Goal: Communication & Community: Answer question/provide support

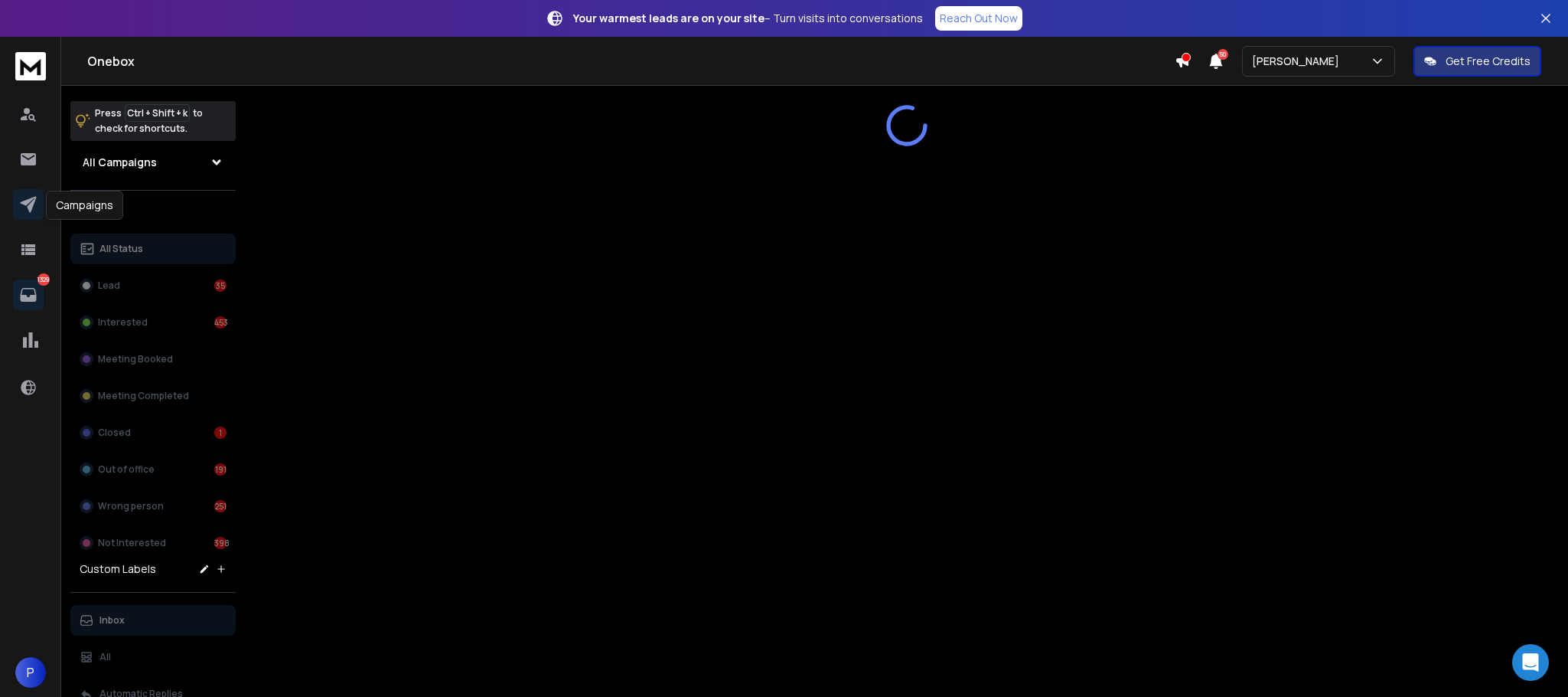
click at [30, 192] on link at bounding box center [28, 204] width 31 height 31
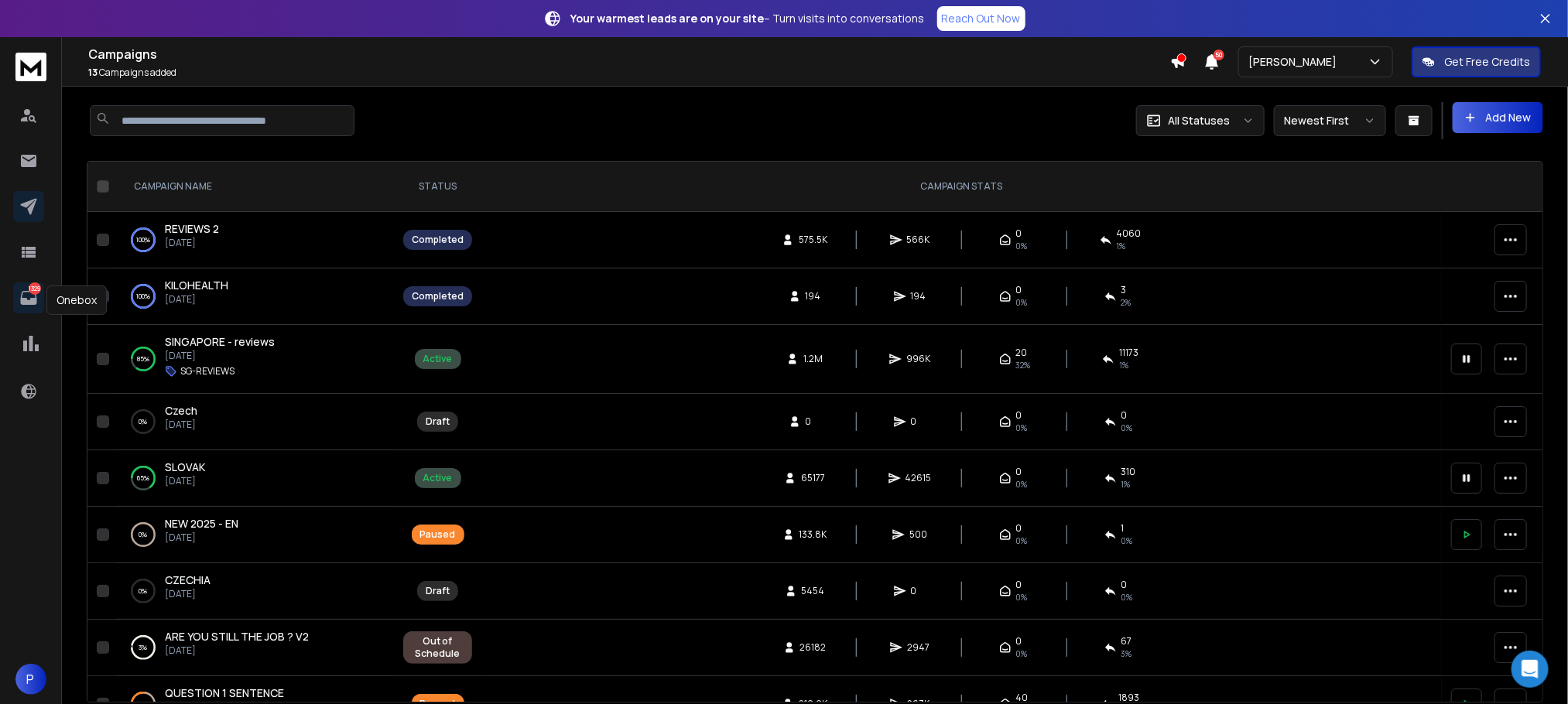
click at [33, 287] on p "1329" at bounding box center [35, 288] width 12 height 12
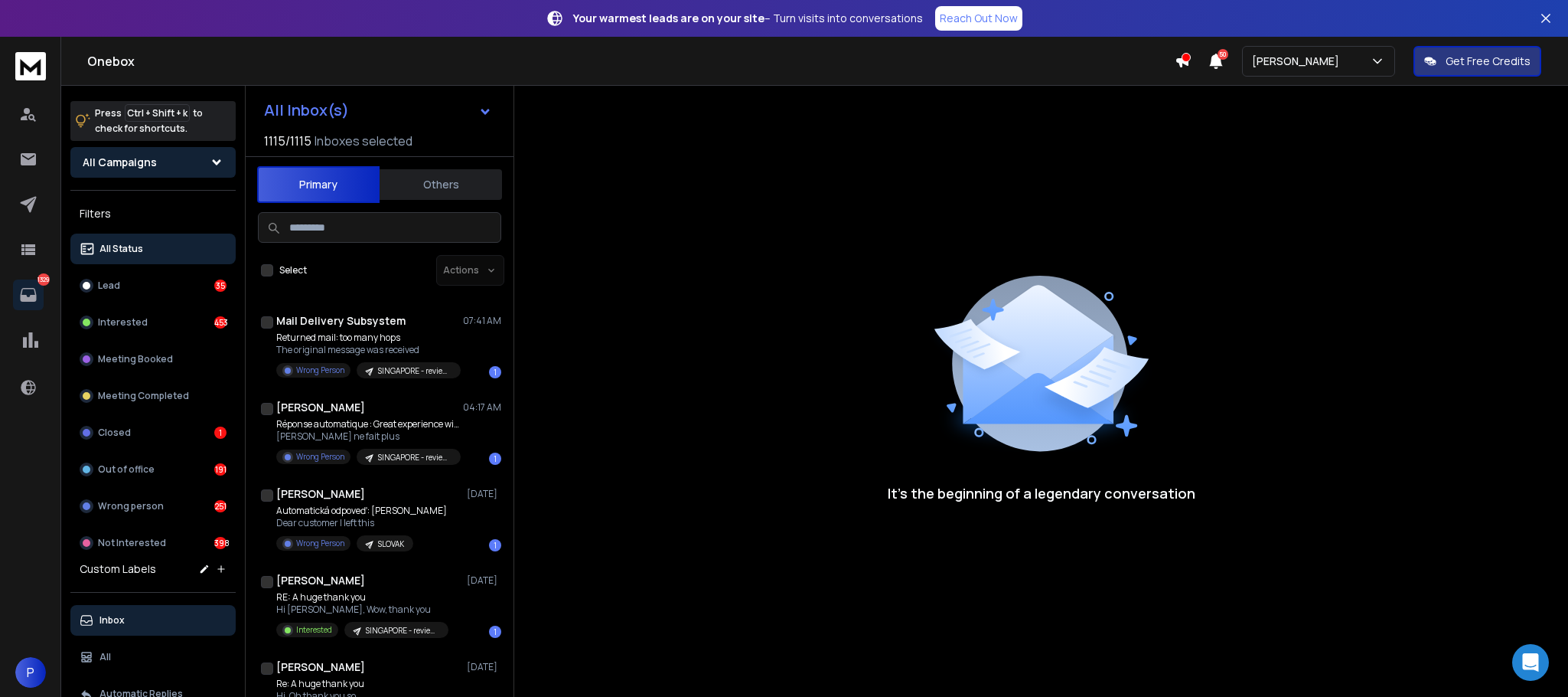
click at [129, 163] on h1 "All Campaigns" at bounding box center [119, 162] width 74 height 15
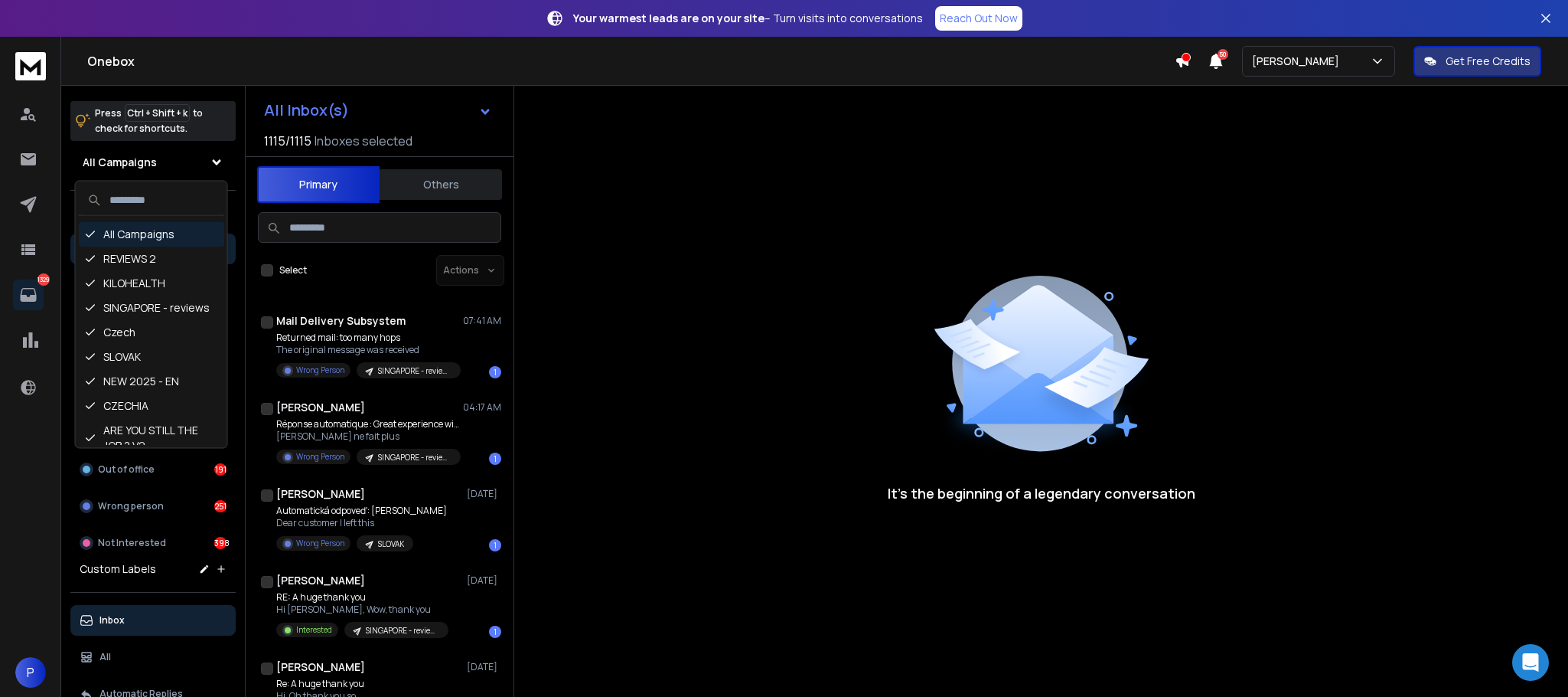
click at [125, 230] on div "All Campaigns" at bounding box center [151, 234] width 145 height 25
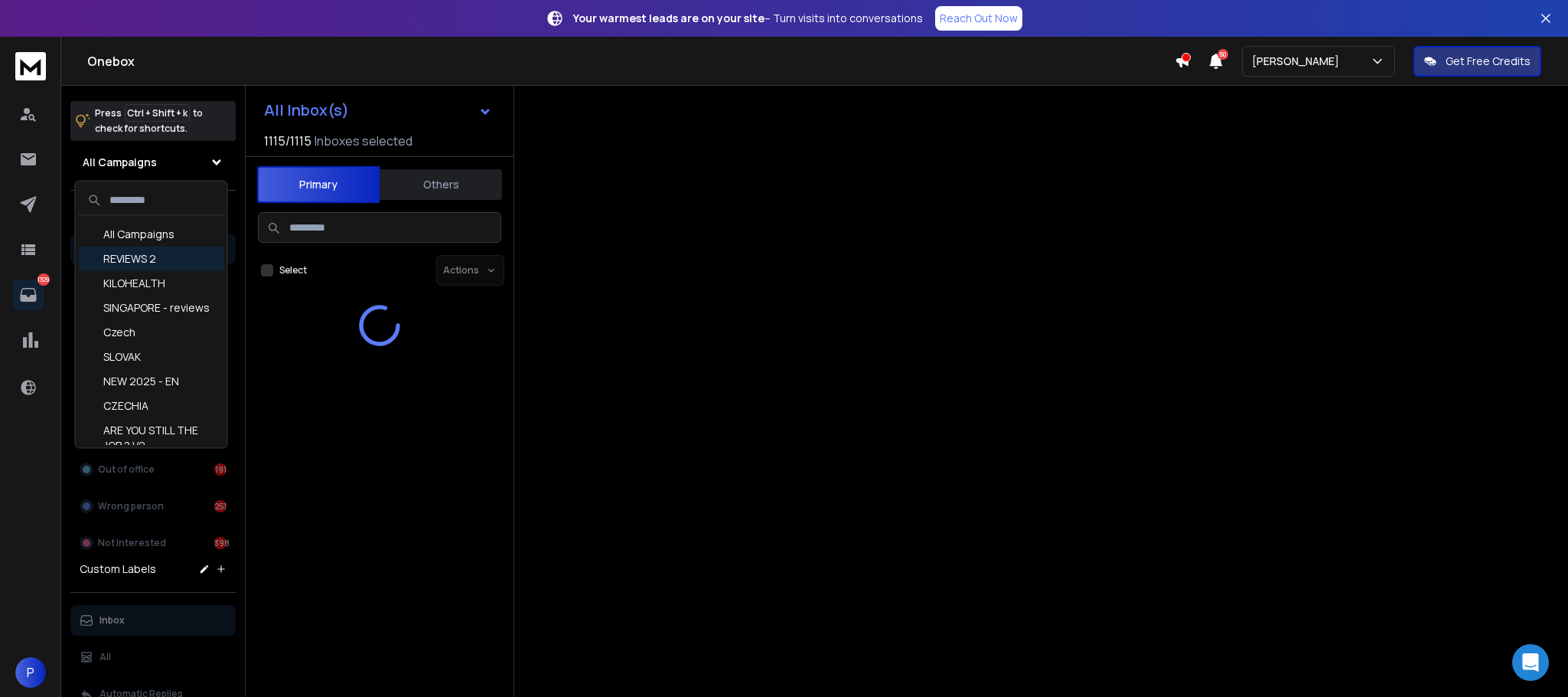
click at [143, 258] on div "REVIEWS 2" at bounding box center [151, 258] width 145 height 25
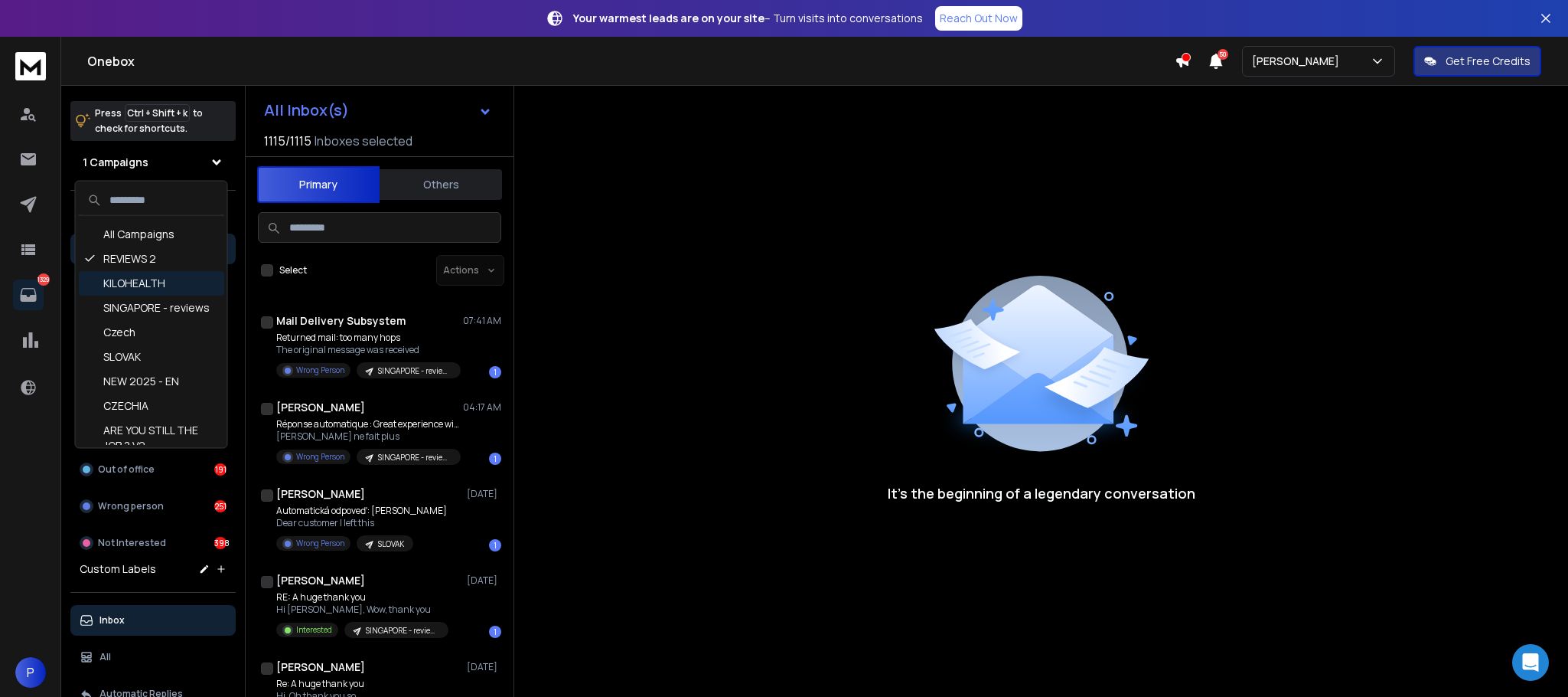
click at [160, 285] on div "KILOHEALTH" at bounding box center [151, 283] width 145 height 25
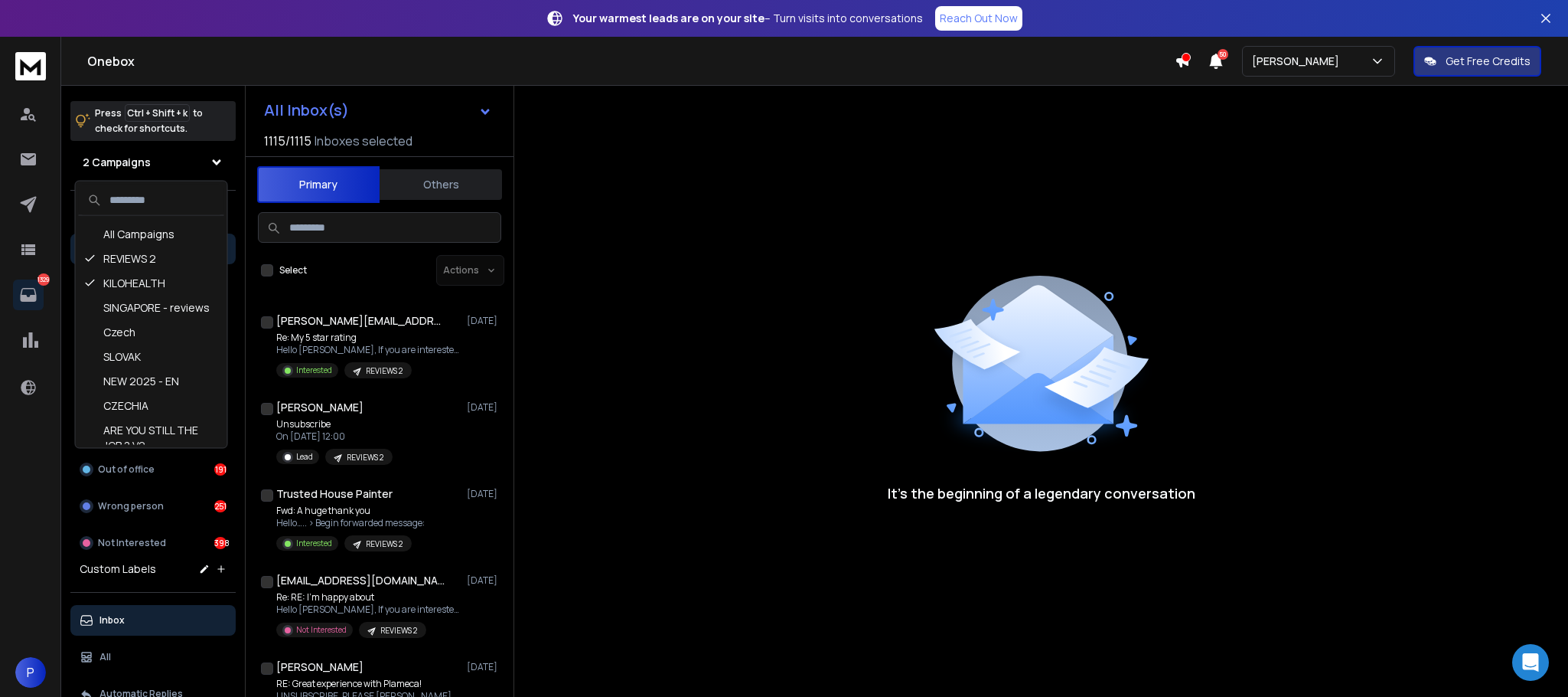
click at [574, 341] on div "It’s the beginning of a legendary conversation" at bounding box center [1041, 382] width 1054 height 593
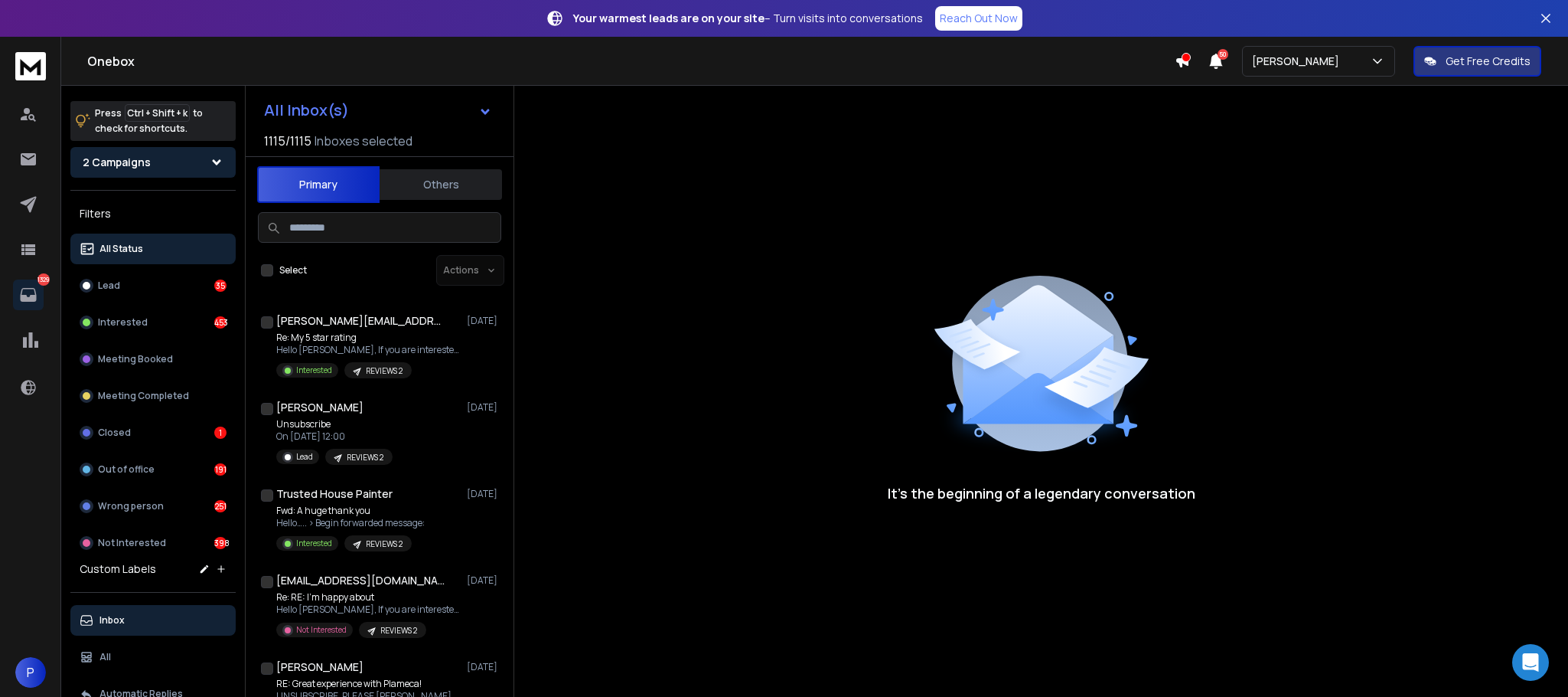
click at [155, 175] on button "2 Campaigns" at bounding box center [153, 162] width 165 height 31
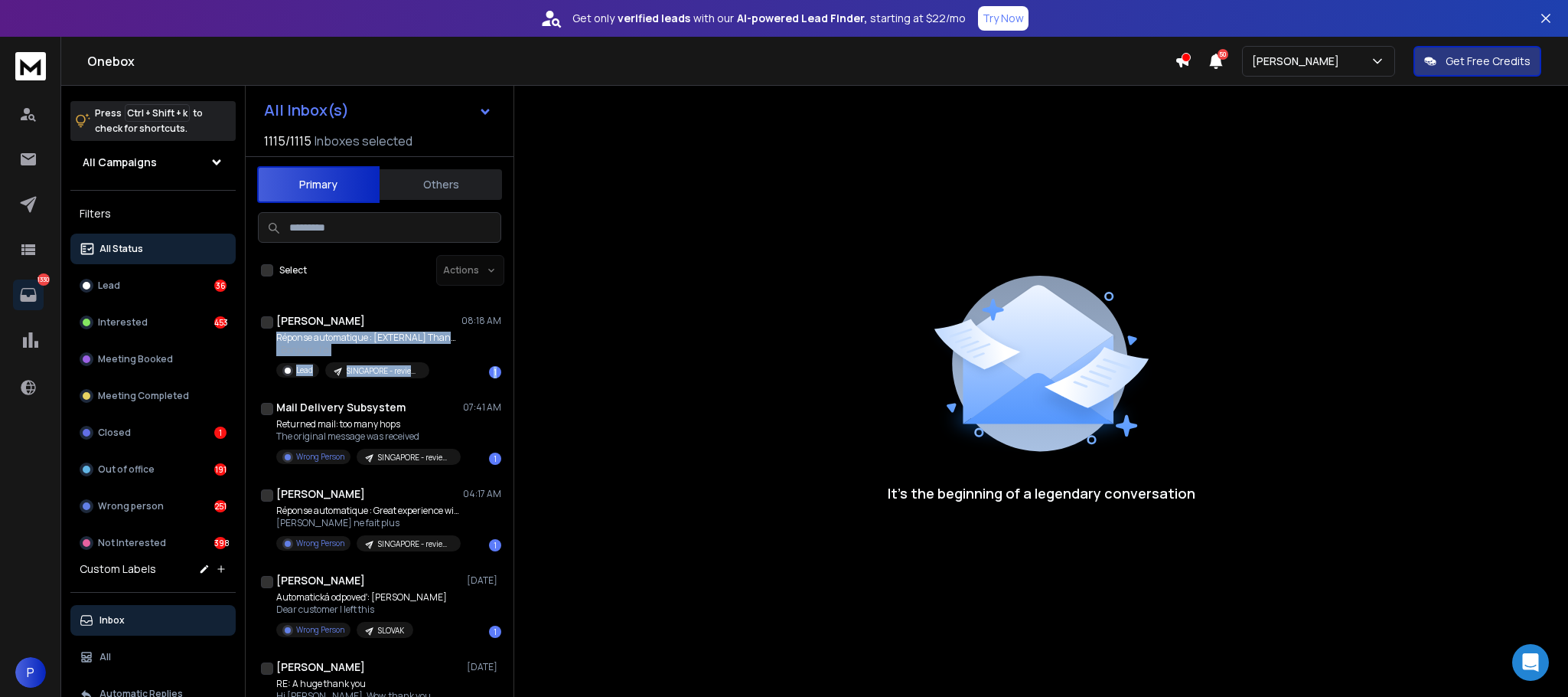
drag, startPoint x: 508, startPoint y: 320, endPoint x: 508, endPoint y: 364, distance: 44.0
click at [508, 364] on div "[PERSON_NAME] 08:18 AM Réponse automatique : [EXTERNAL] Thank you ﻿ ﻿ ﻿ ﻿Bonjou…" at bounding box center [379, 559] width 268 height 515
click at [119, 163] on h1 "All Campaigns" at bounding box center [119, 162] width 74 height 15
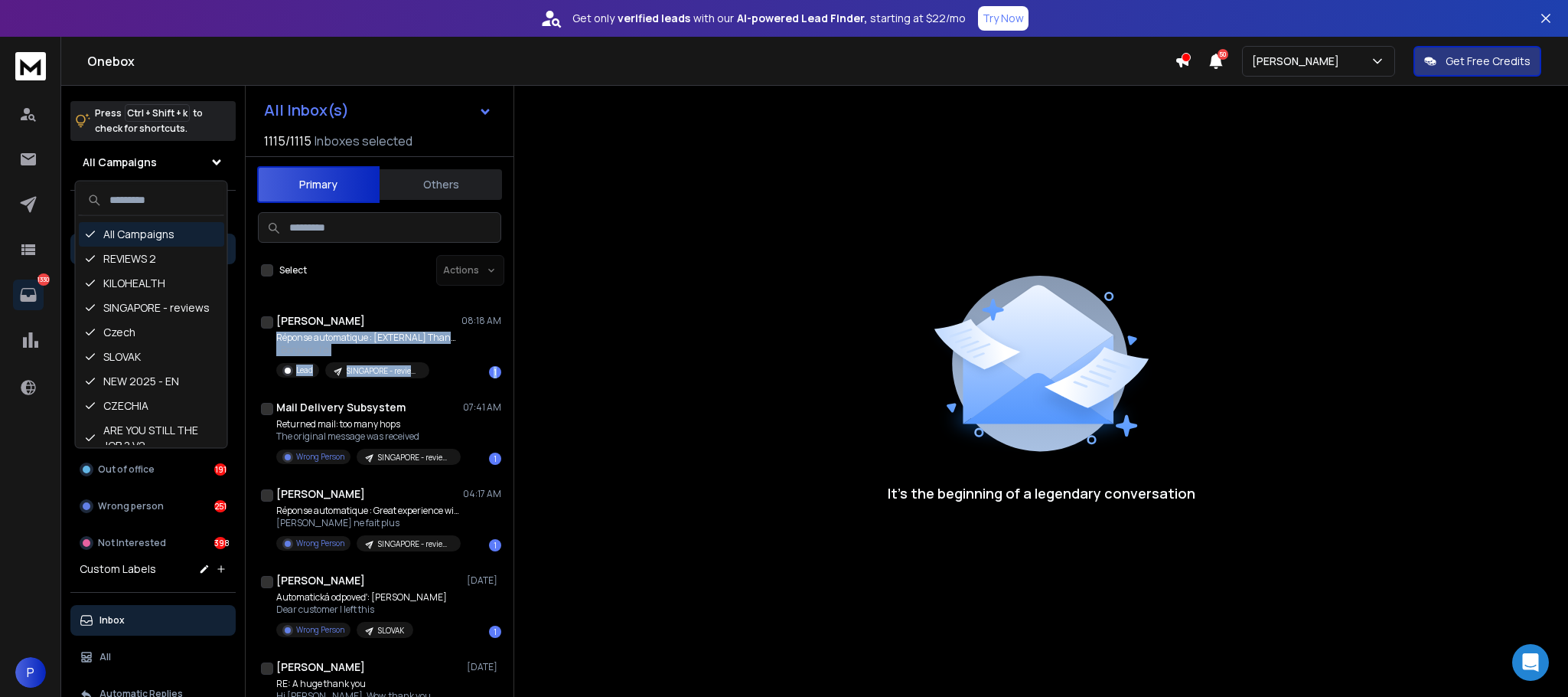
click at [177, 238] on div "All Campaigns" at bounding box center [151, 234] width 145 height 25
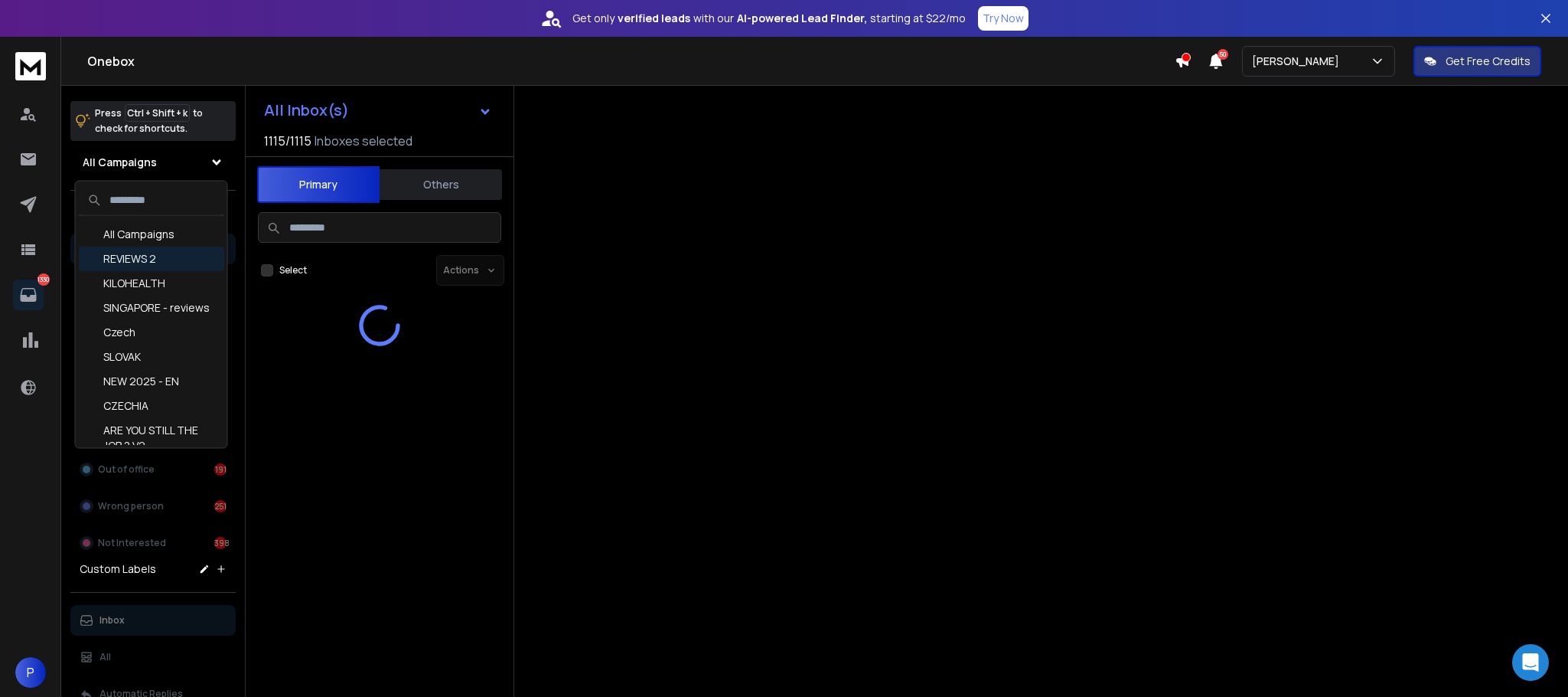
click at [172, 256] on div "REVIEWS 2" at bounding box center [151, 258] width 145 height 25
click at [168, 294] on div "KILOHEALTH" at bounding box center [151, 283] width 145 height 25
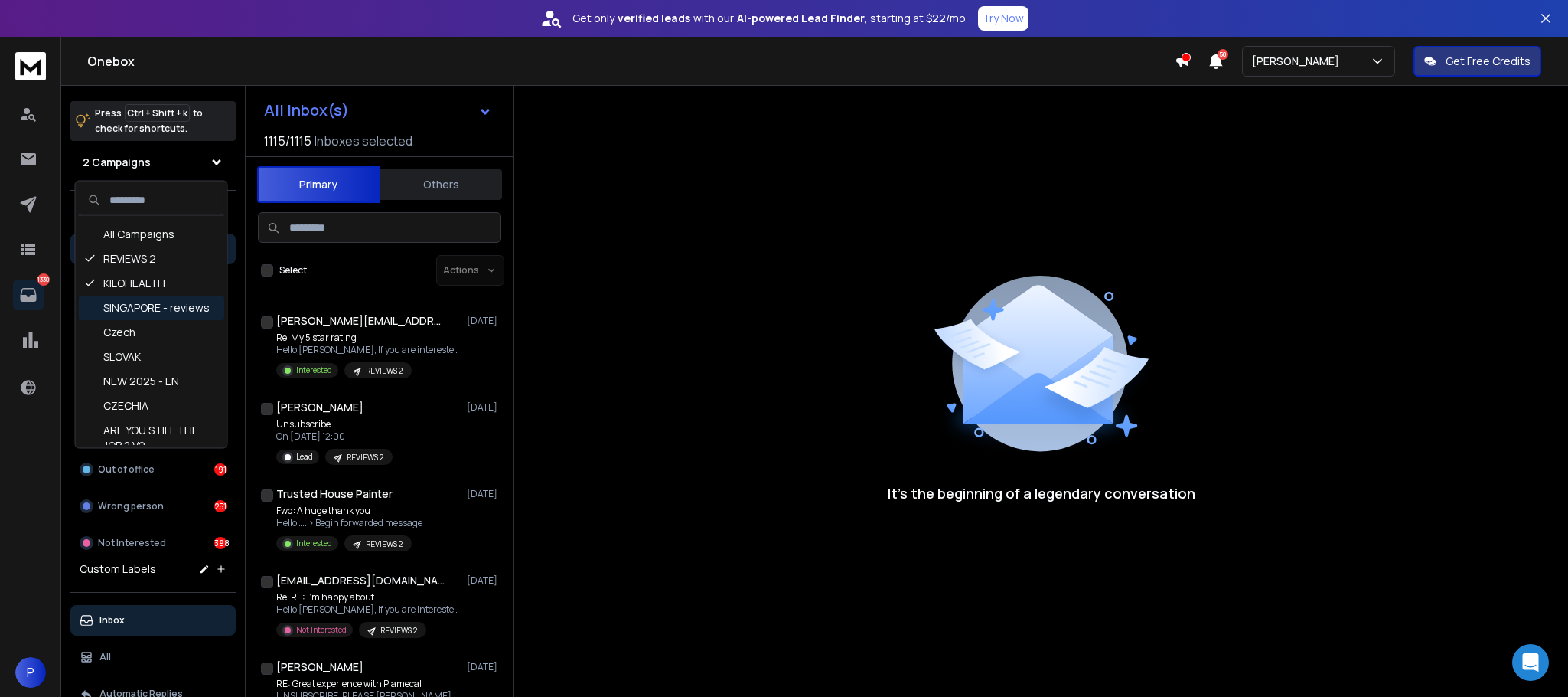
click at [183, 308] on div "SINGAPORE - reviews" at bounding box center [151, 308] width 145 height 25
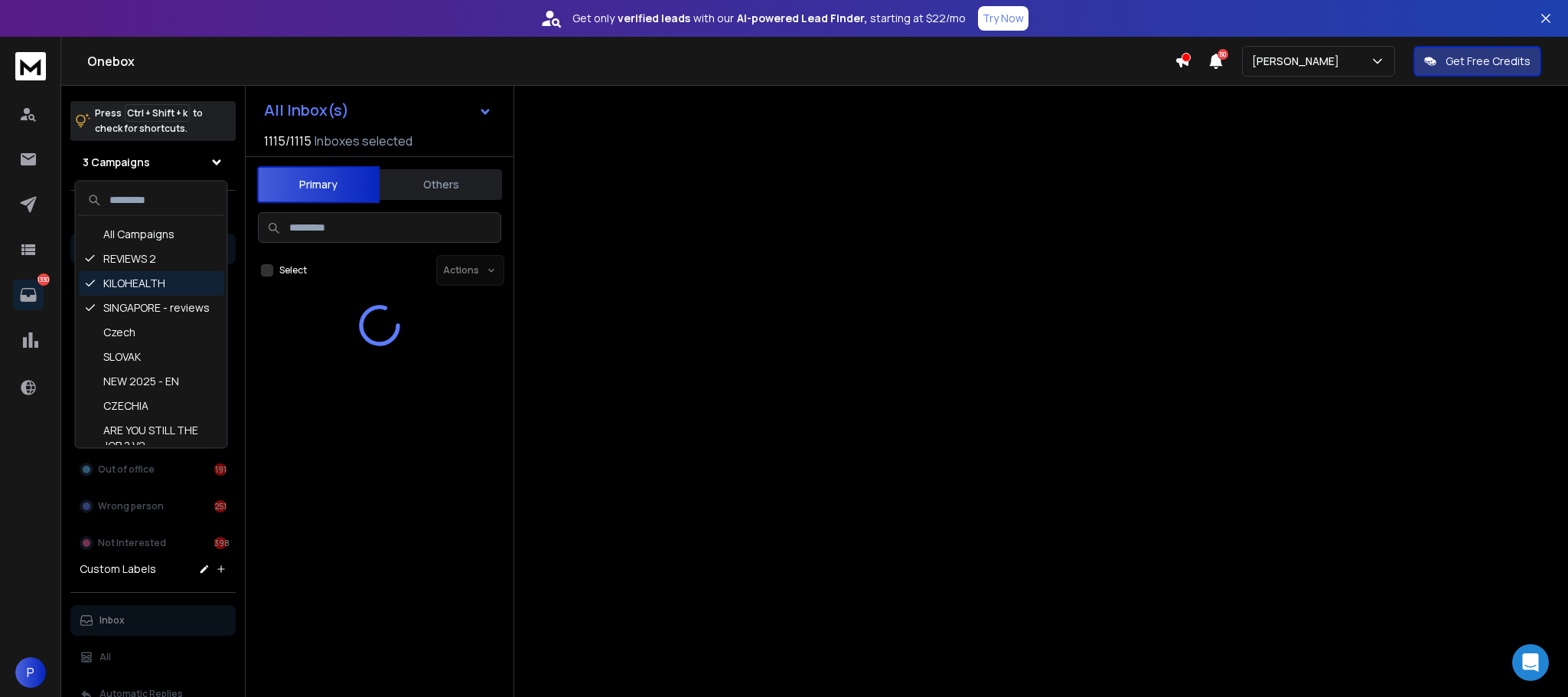
click at [200, 274] on div "KILOHEALTH" at bounding box center [151, 283] width 145 height 25
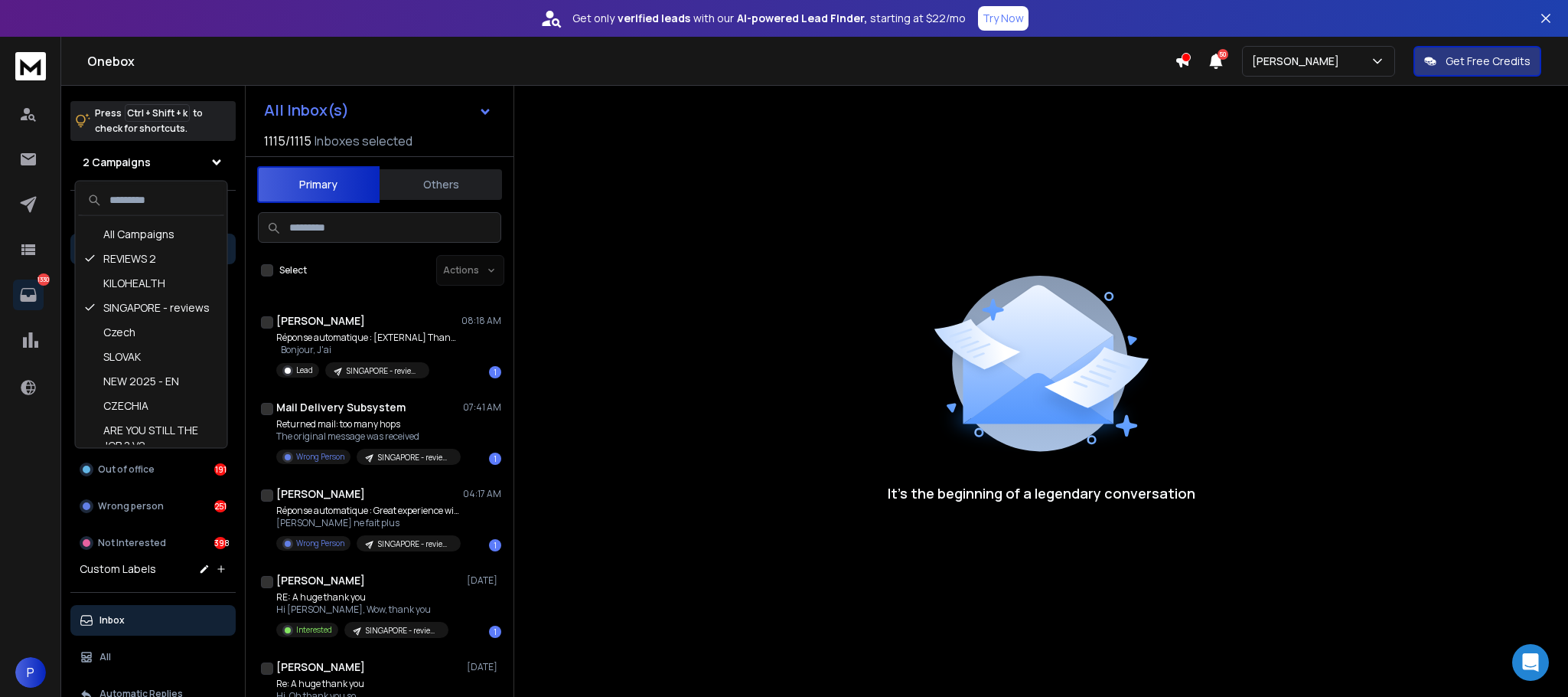
click at [647, 179] on div "It’s the beginning of a legendary conversation" at bounding box center [1041, 382] width 1054 height 593
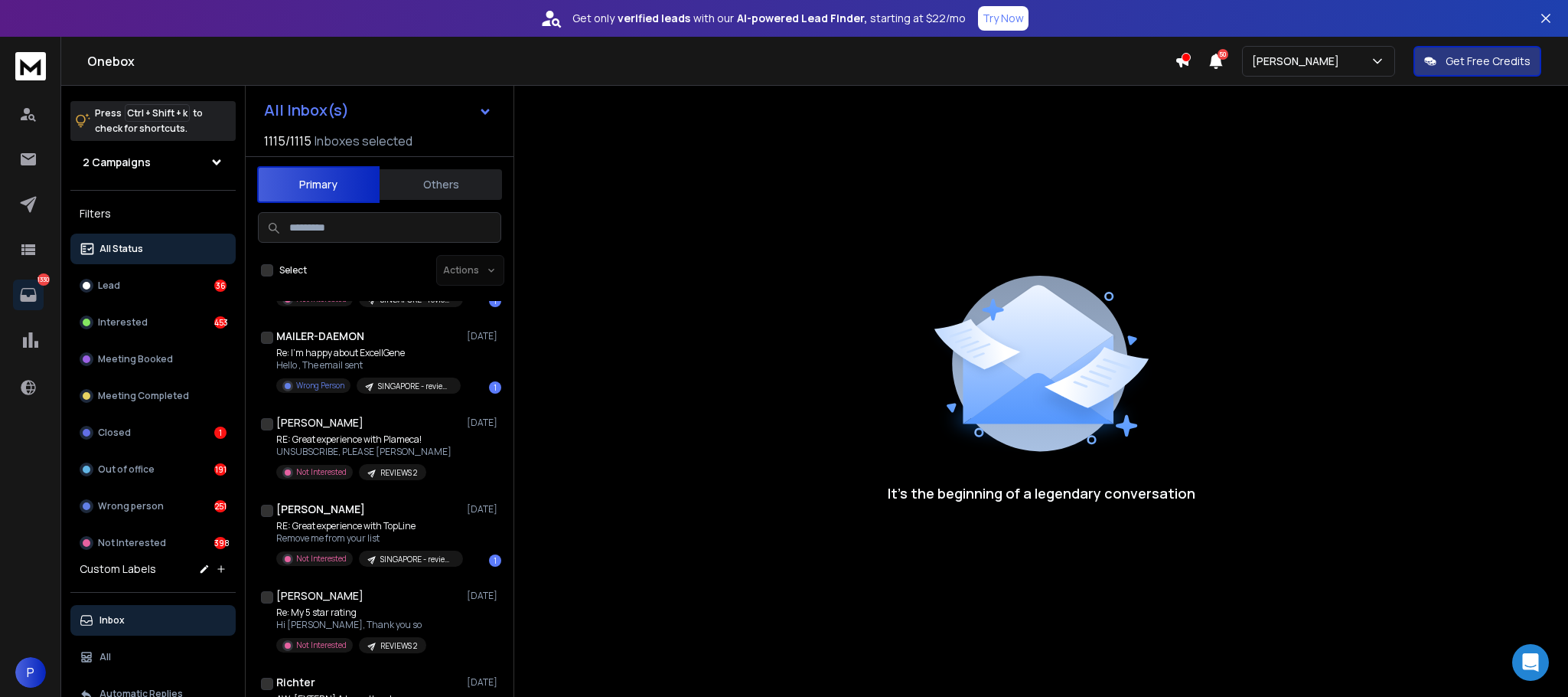
scroll to position [1572, 0]
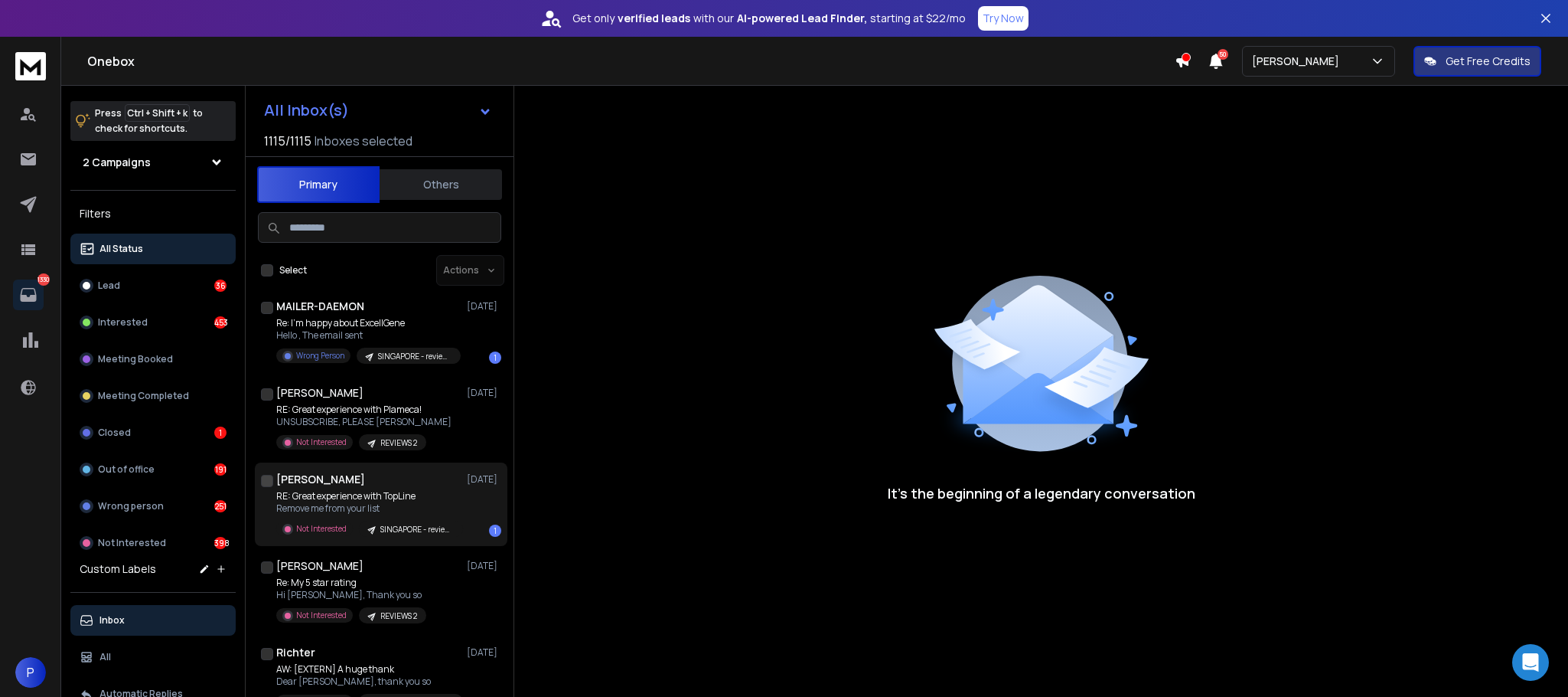
click at [453, 503] on p "Remove me from your list" at bounding box center [368, 508] width 183 height 12
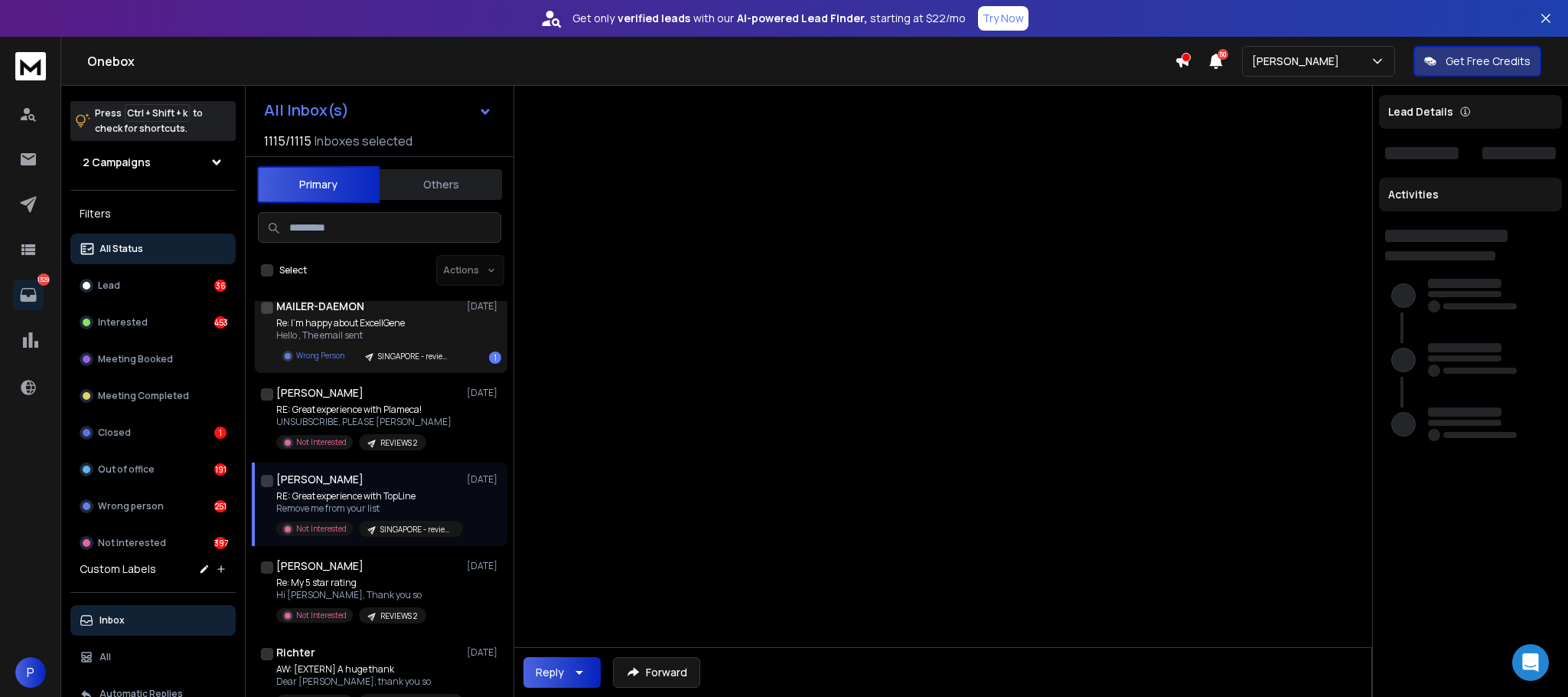
click at [476, 347] on div "Re: I'm happy about ExcellGene Hello , The email sent Wrong Person SINGAPORE - …" at bounding box center [388, 340] width 225 height 47
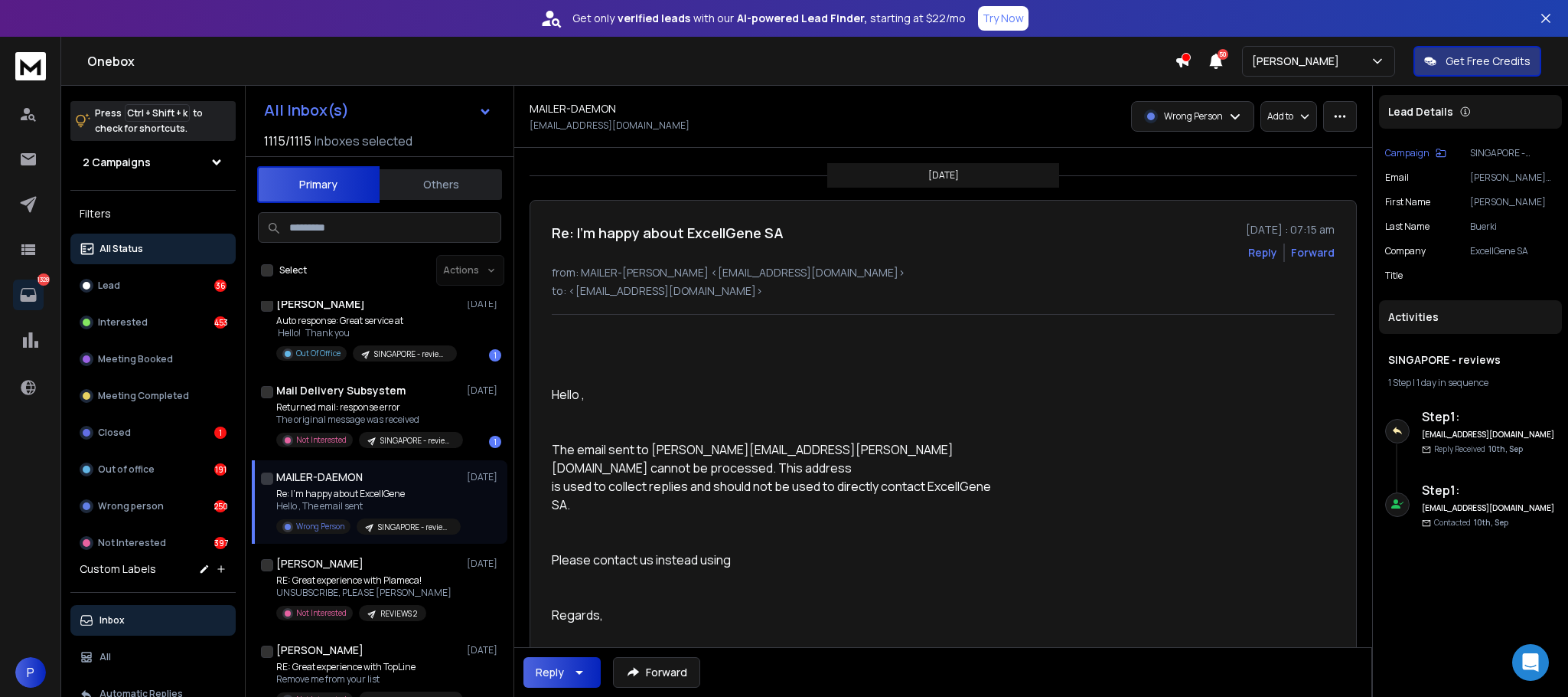
scroll to position [1381, 0]
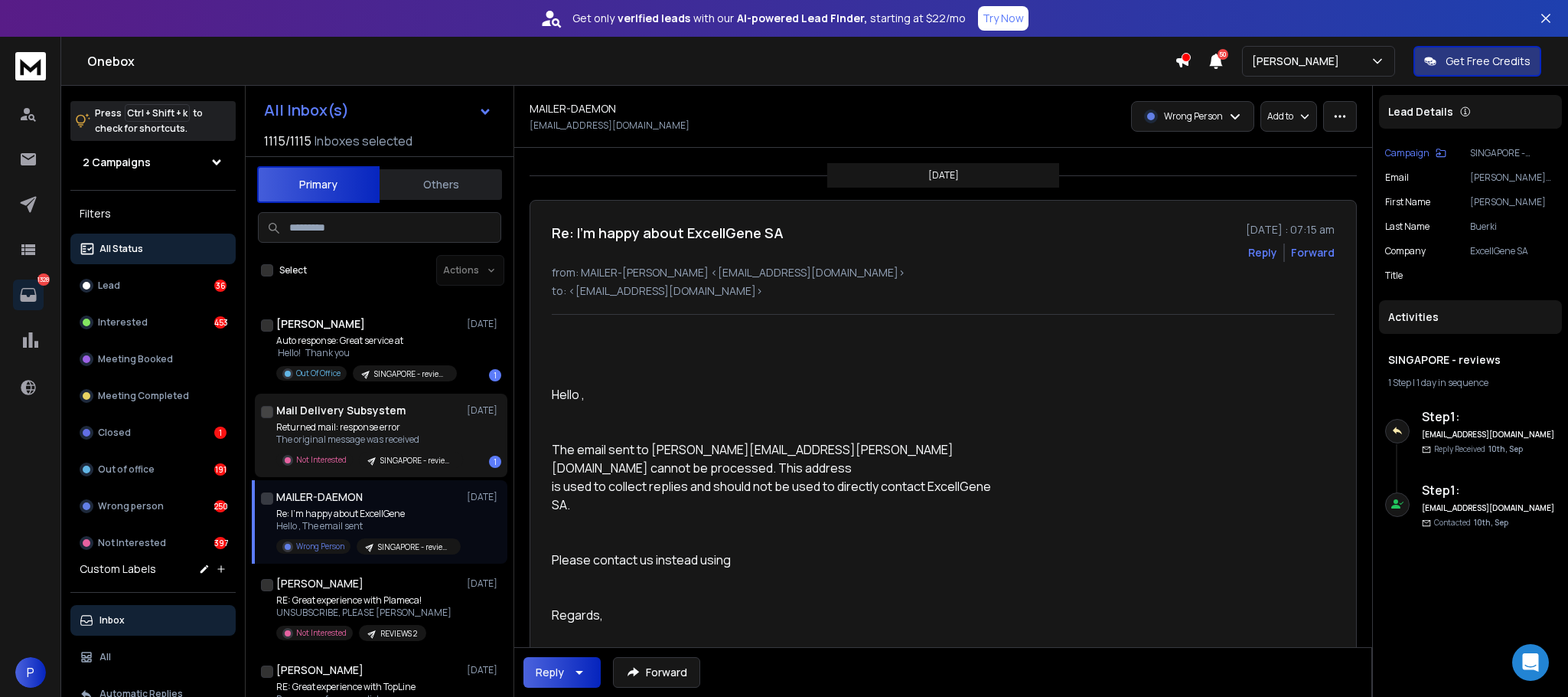
click at [467, 443] on div "Returned mail: response error The original message was received Not Interested …" at bounding box center [388, 444] width 225 height 47
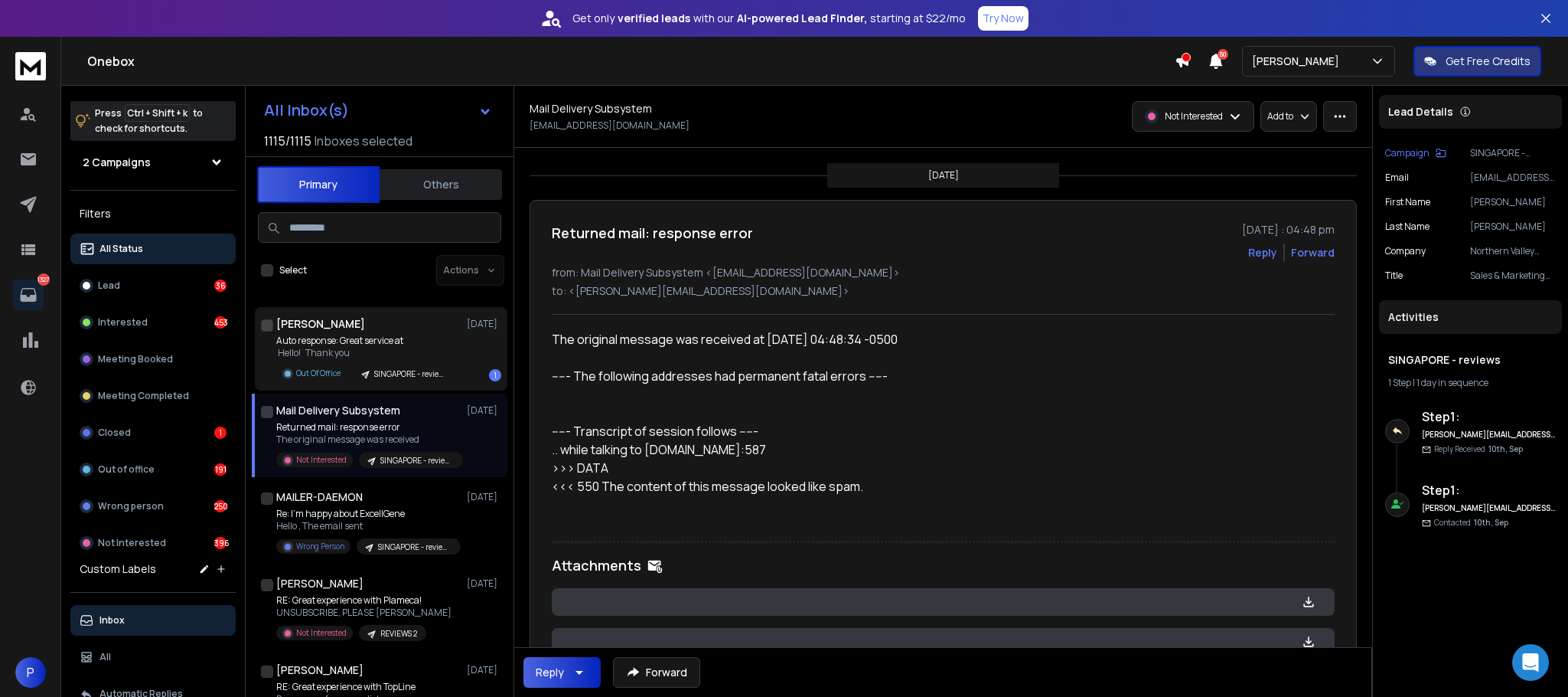
click at [469, 358] on div "Auto response: Great service at ﻿ Hello! Thank you Out Of Office [GEOGRAPHIC_DA…" at bounding box center [388, 358] width 225 height 47
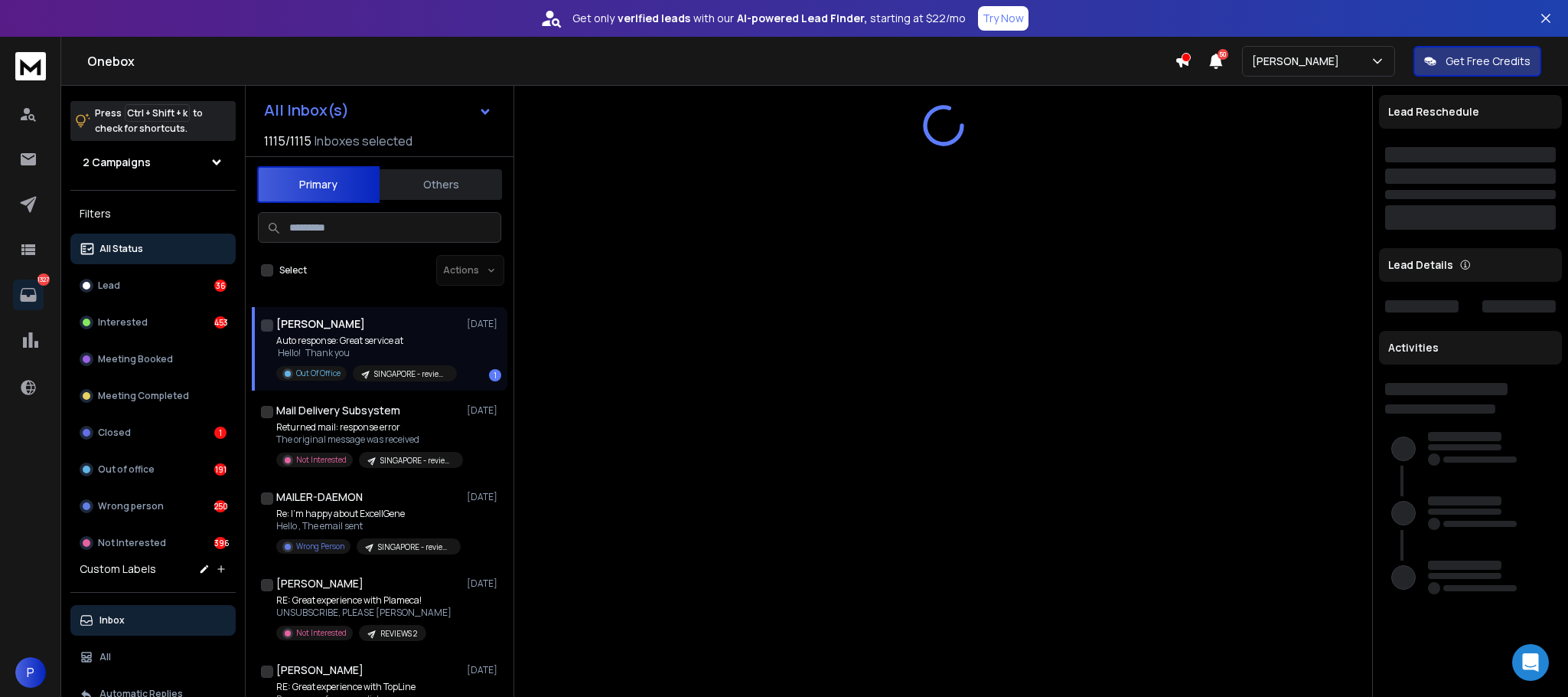
click at [469, 358] on div "Auto response: Great service at ﻿ Hello! Thank you Out Of Office [GEOGRAPHIC_DA…" at bounding box center [388, 358] width 225 height 47
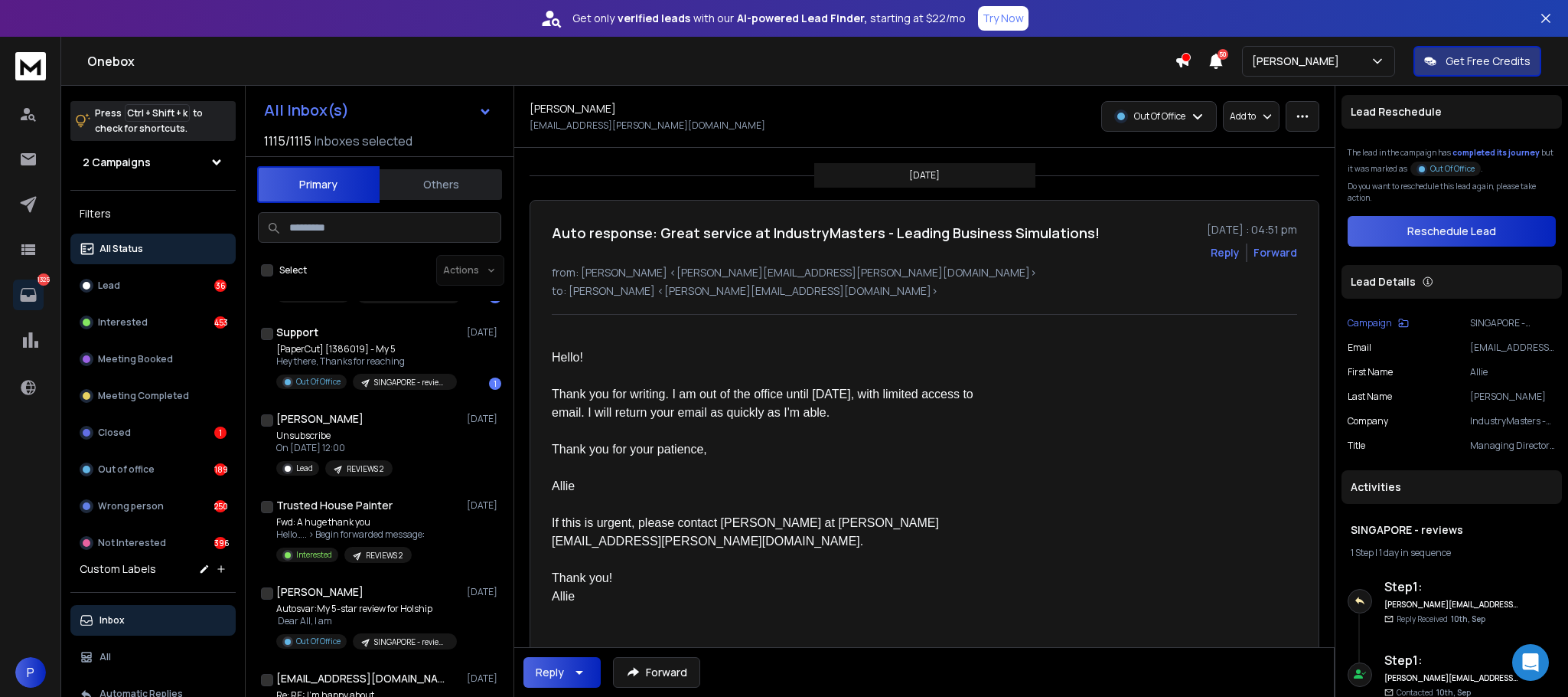
scroll to position [660, 0]
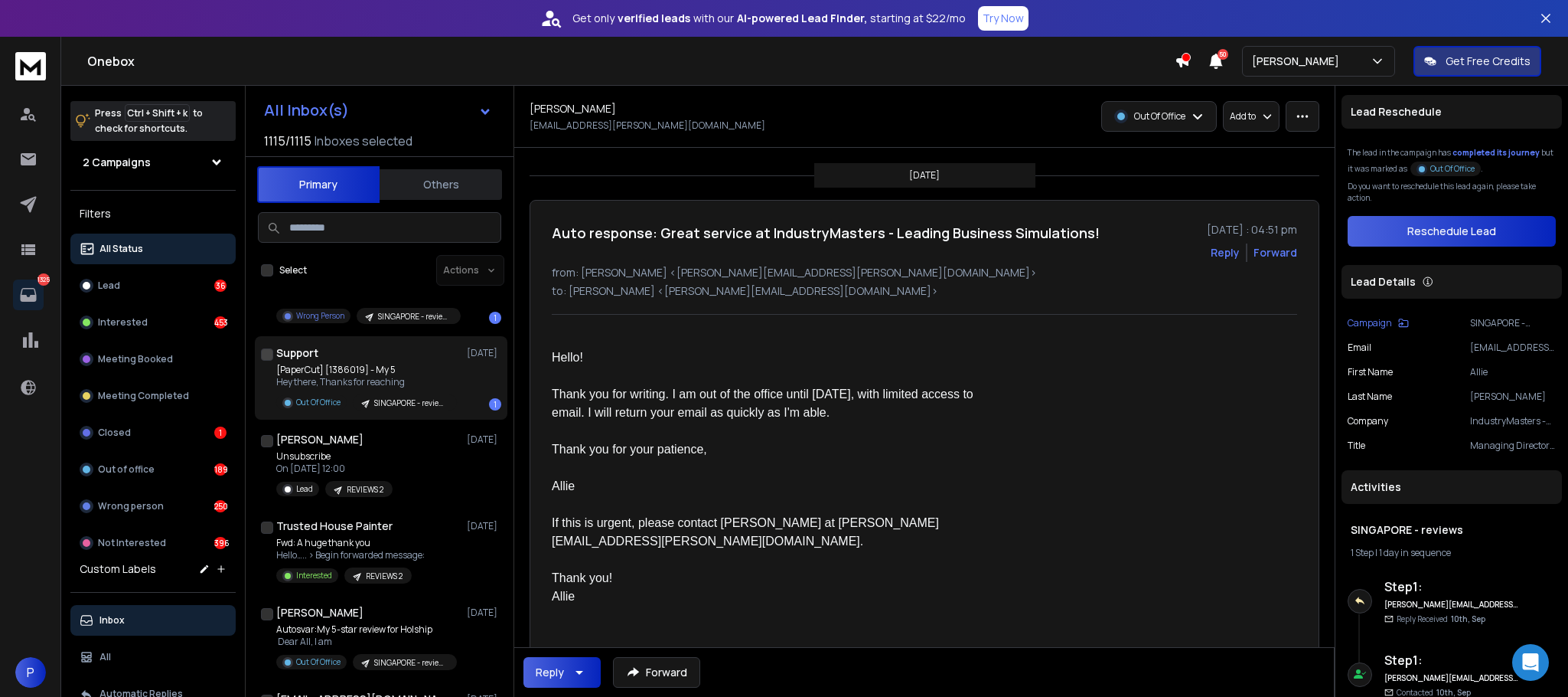
click at [477, 372] on div "[PaperCut] [1386019] - My 5 Hey there, Thanks for reaching Out Of Office [GEOGR…" at bounding box center [388, 387] width 225 height 47
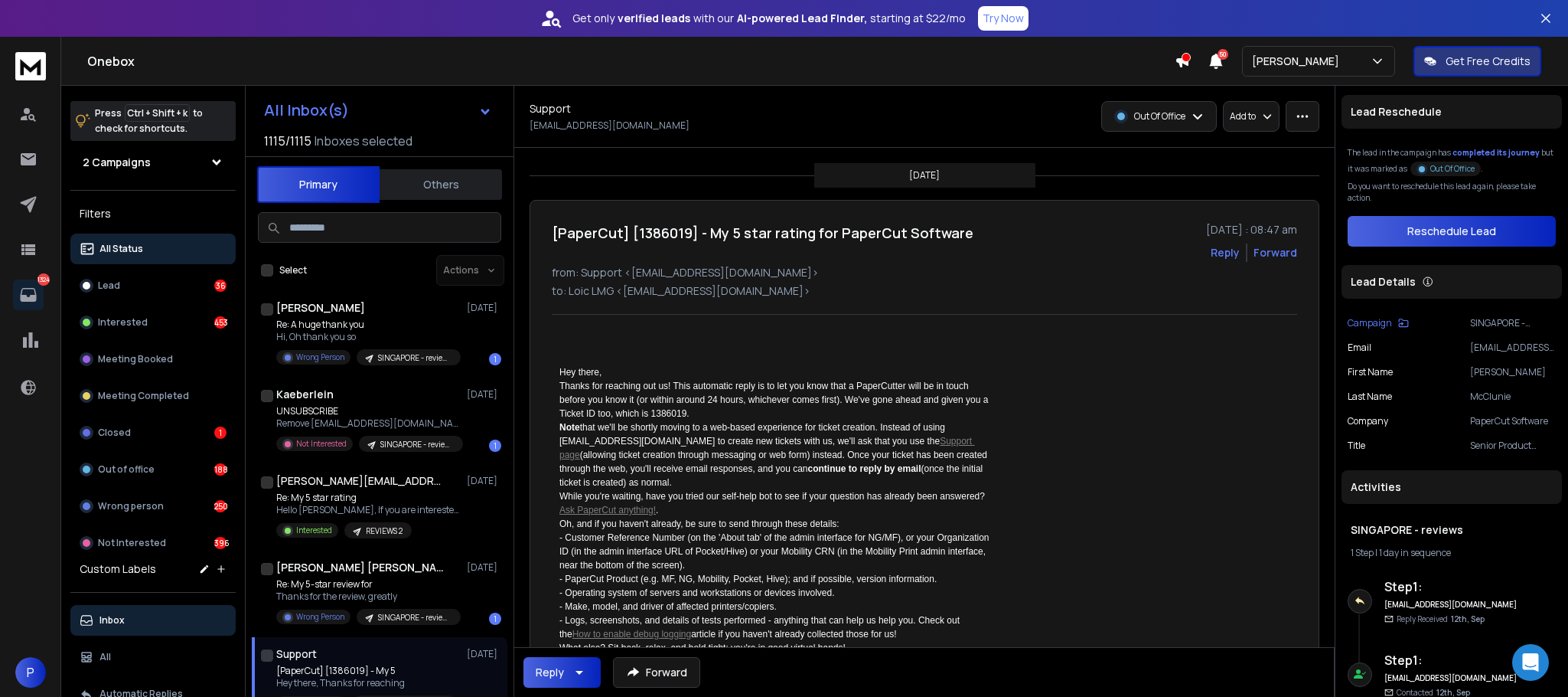
scroll to position [370, 0]
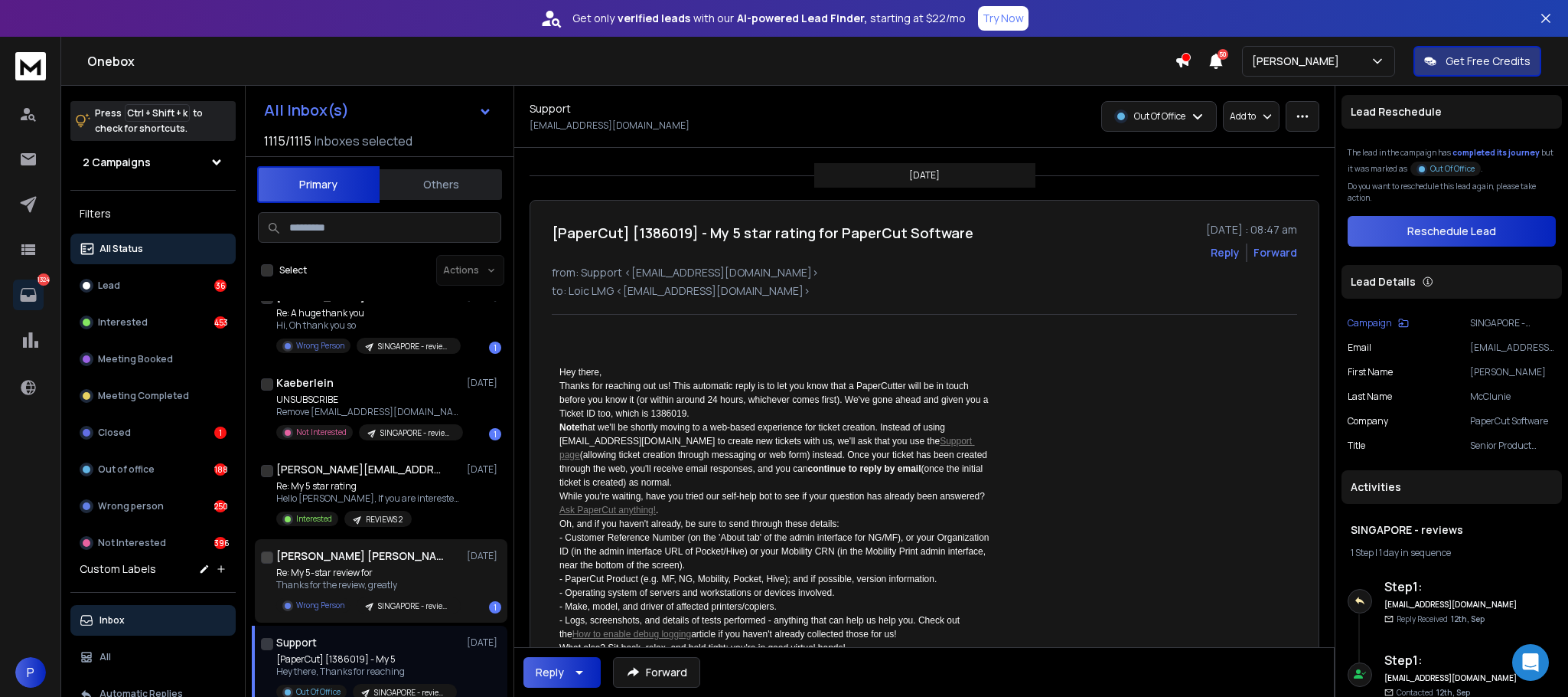
click at [443, 583] on p "Thanks for the review, greatly" at bounding box center [368, 584] width 183 height 12
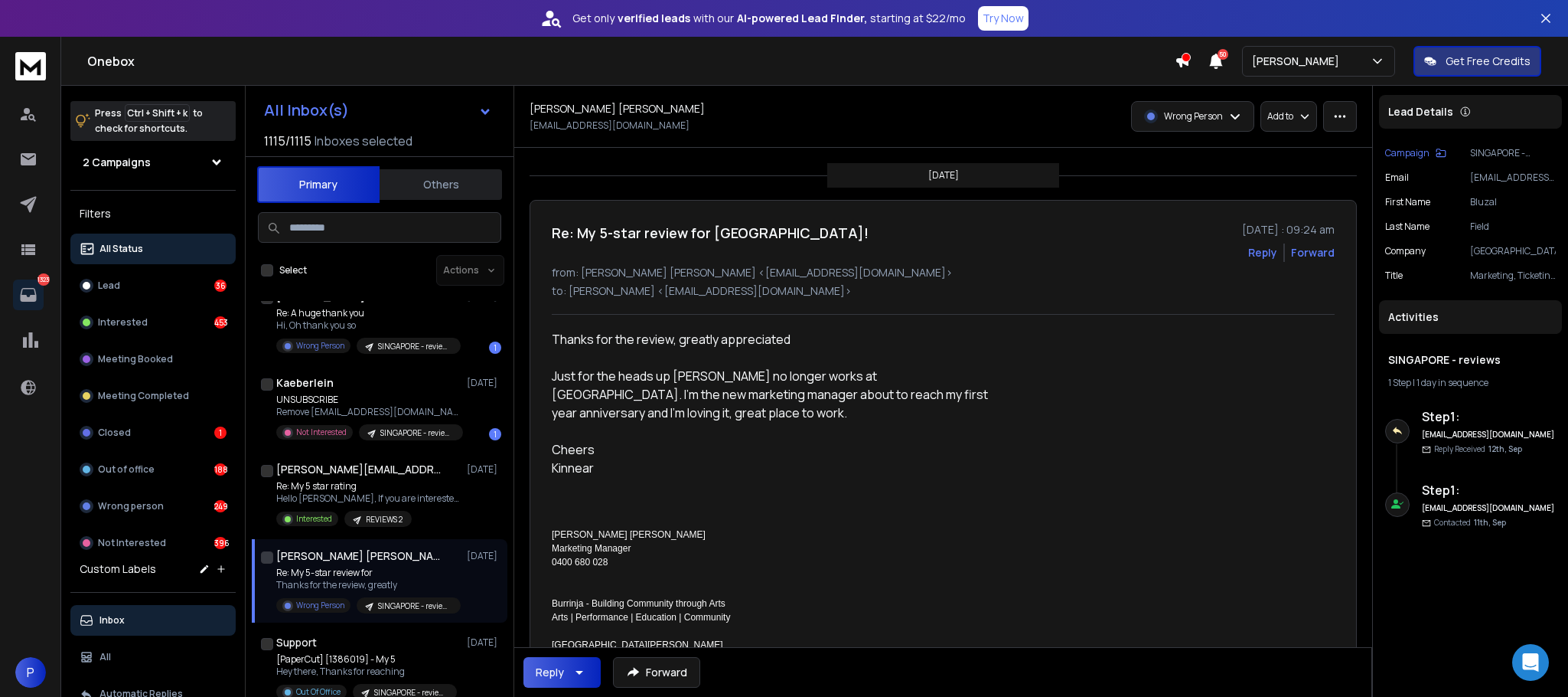
click at [1516, 255] on p "[GEOGRAPHIC_DATA]" at bounding box center [1513, 250] width 86 height 12
drag, startPoint x: 712, startPoint y: 276, endPoint x: 849, endPoint y: 273, distance: 137.0
click at [849, 273] on p "from: [PERSON_NAME] [PERSON_NAME] <[EMAIL_ADDRESS][DOMAIN_NAME]>" at bounding box center [943, 272] width 782 height 15
copy p "[DOMAIN_NAME]>"
click at [581, 671] on icon "button" at bounding box center [579, 672] width 18 height 18
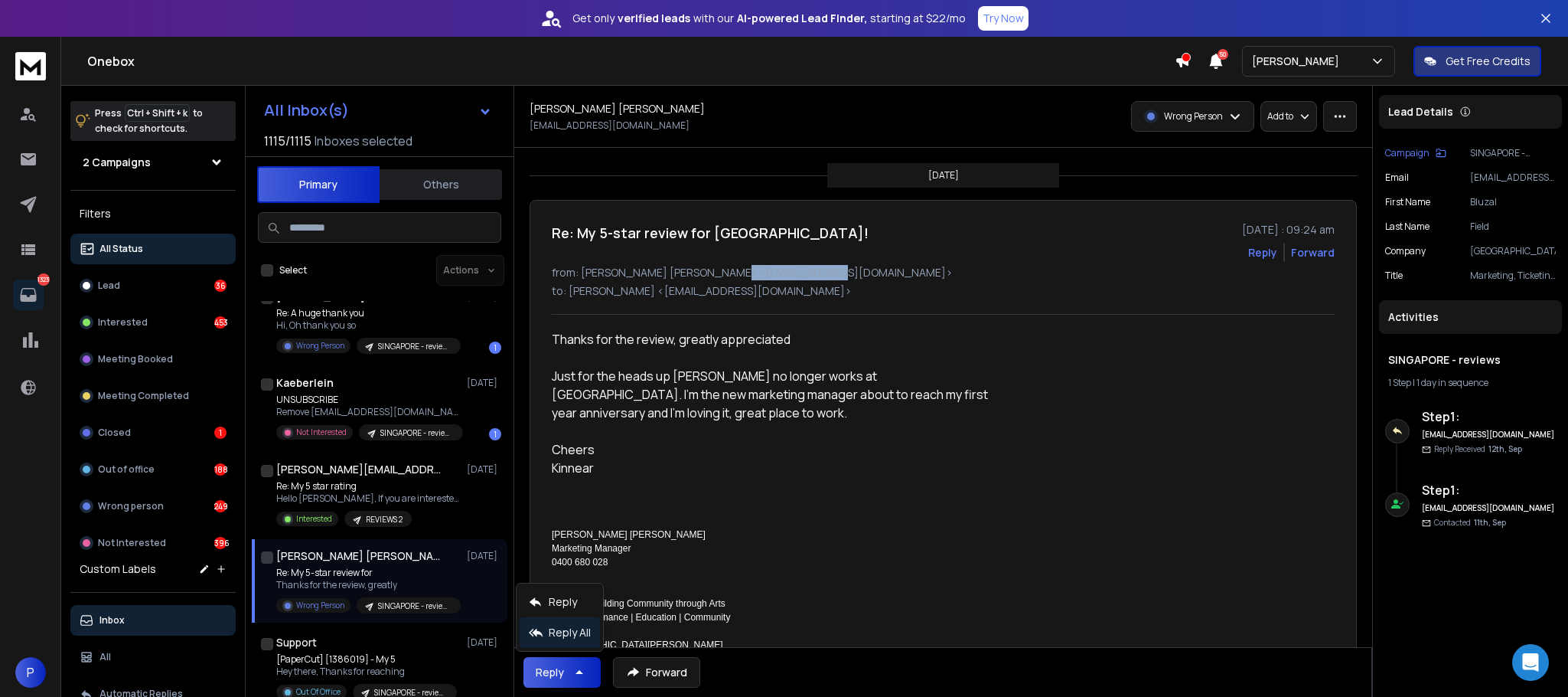
click at [577, 635] on p "Reply All" at bounding box center [570, 632] width 42 height 15
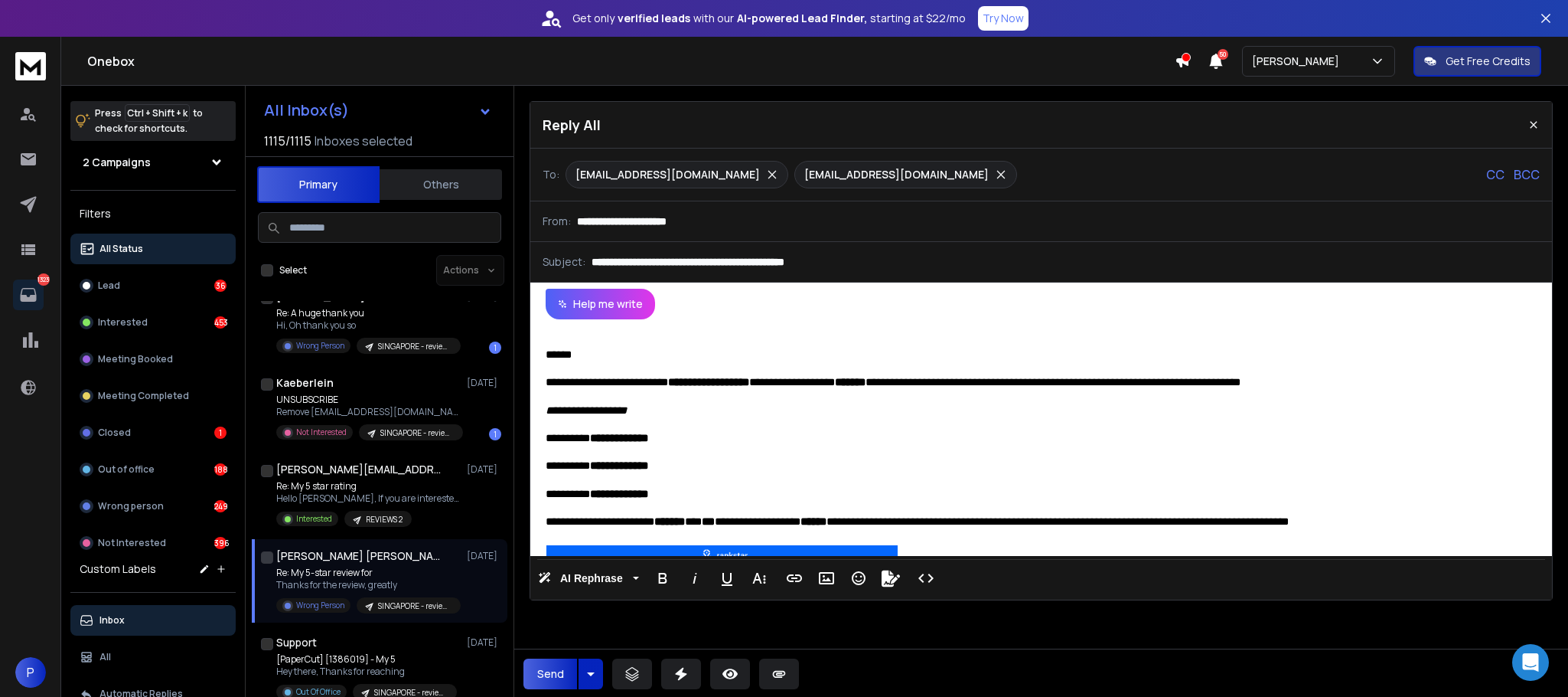
click at [641, 432] on span "**********" at bounding box center [619, 437] width 58 height 10
click at [634, 436] on span "**********" at bounding box center [613, 437] width 136 height 10
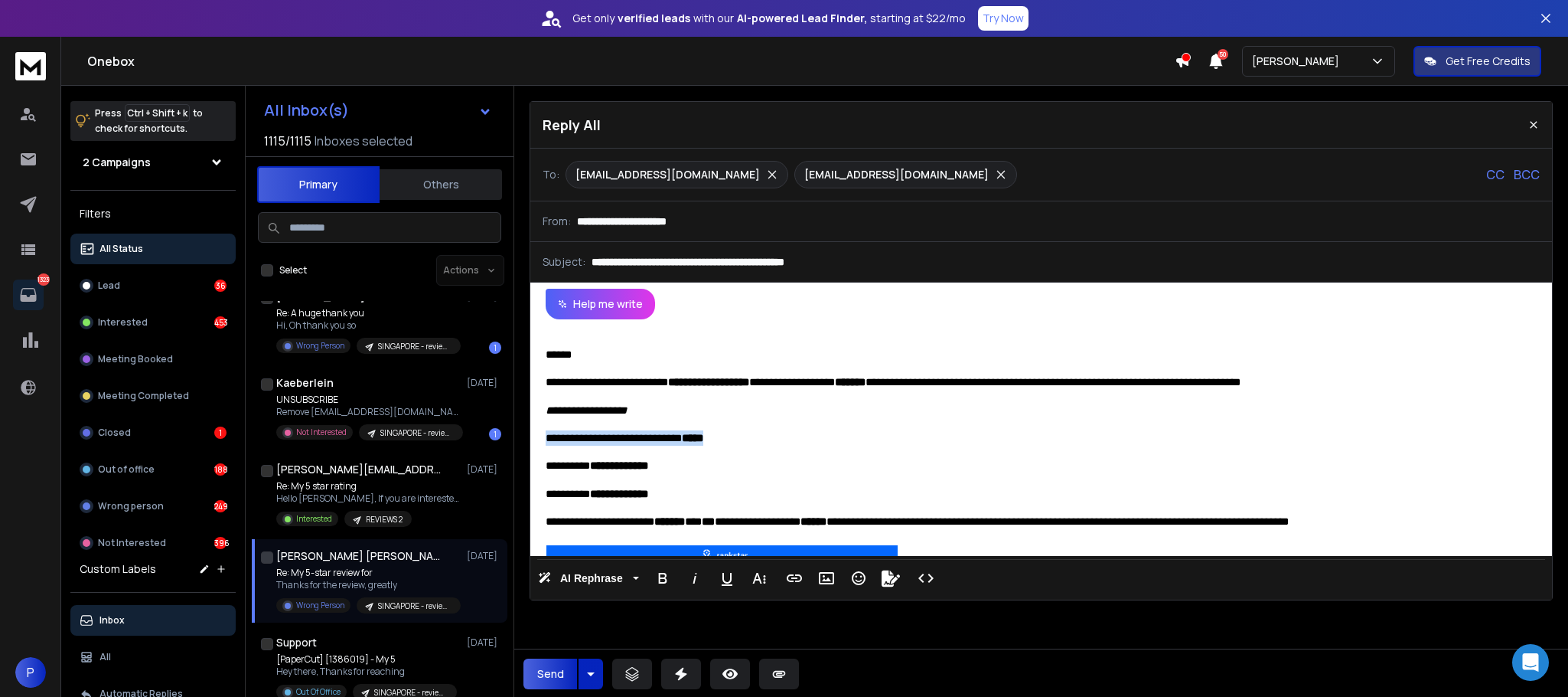
click at [682, 436] on span "**********" at bounding box center [613, 437] width 136 height 10
drag, startPoint x: 691, startPoint y: 439, endPoint x: 561, endPoint y: 437, distance: 130.0
click at [561, 437] on span "**********" at bounding box center [613, 437] width 136 height 10
click at [590, 470] on span "**********" at bounding box center [568, 465] width 44 height 10
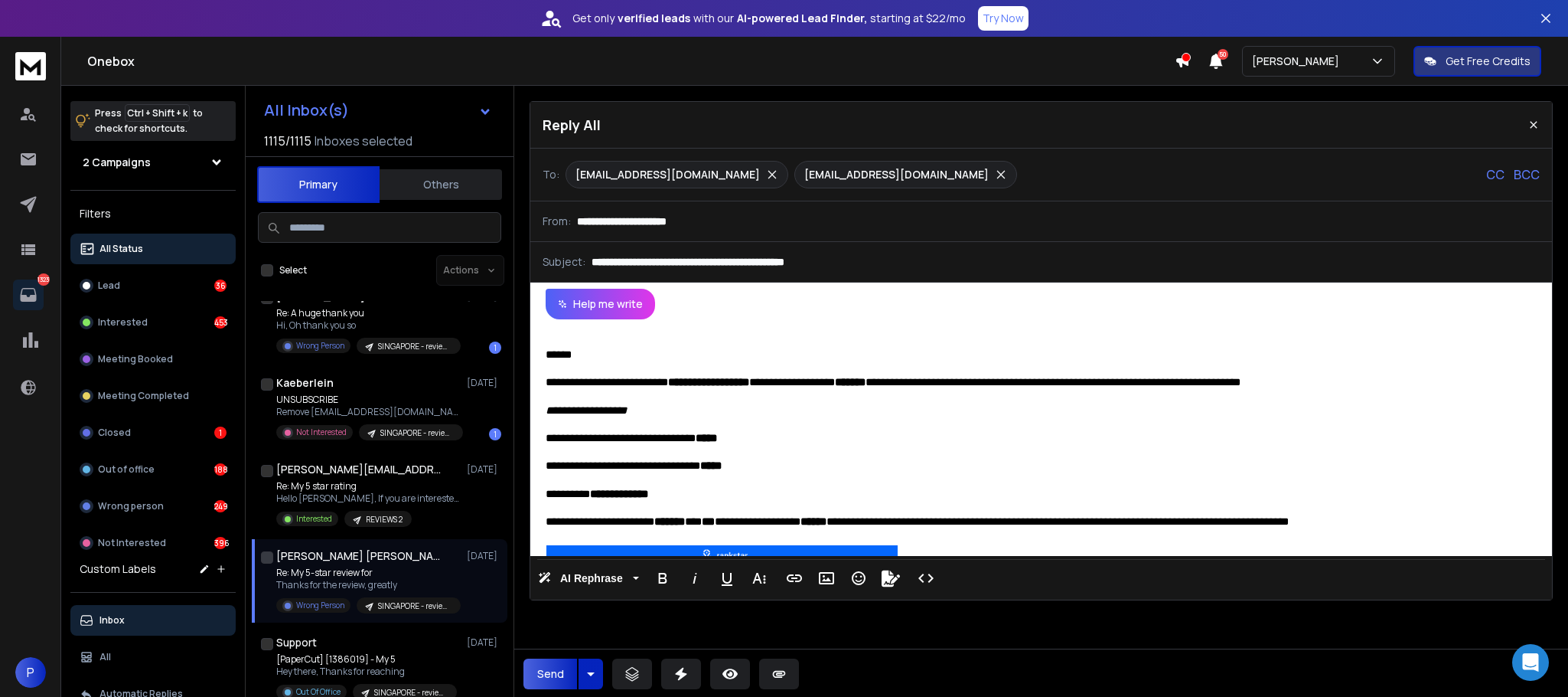
click at [590, 496] on span "**********" at bounding box center [568, 494] width 44 height 10
click at [716, 261] on input "**********" at bounding box center [1066, 261] width 948 height 15
click at [809, 261] on input "**********" at bounding box center [1066, 261] width 948 height 15
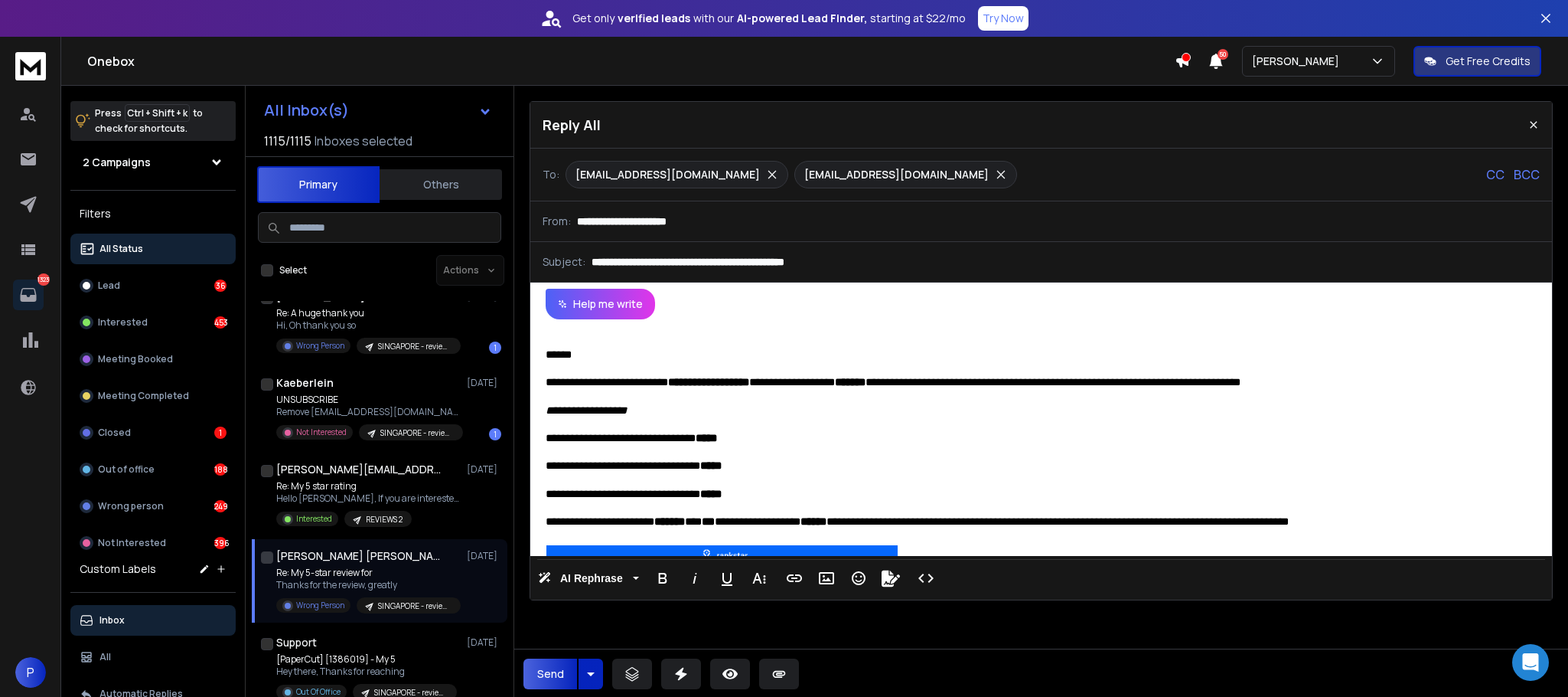
click at [866, 384] on span "*******" at bounding box center [850, 381] width 31 height 10
paste div
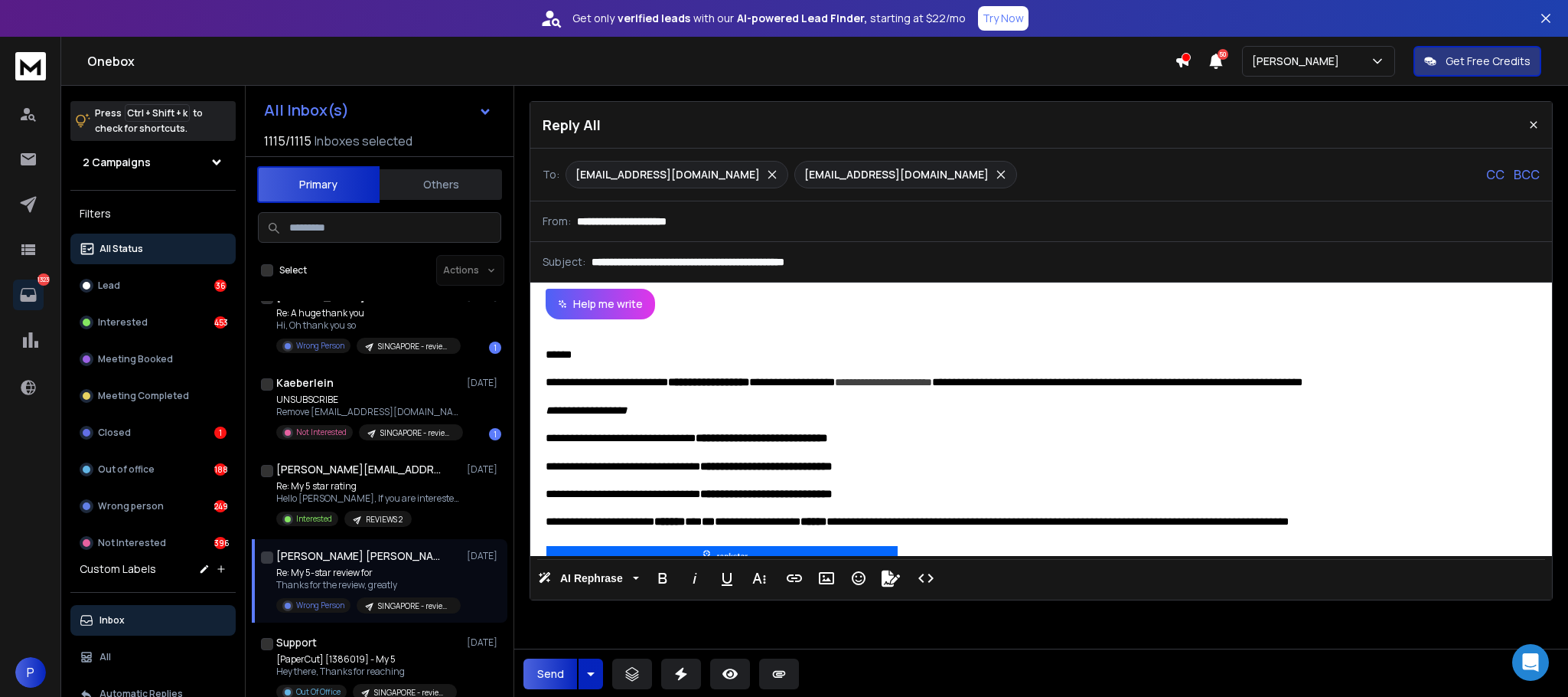
click at [685, 522] on span "*******" at bounding box center [670, 521] width 31 height 10
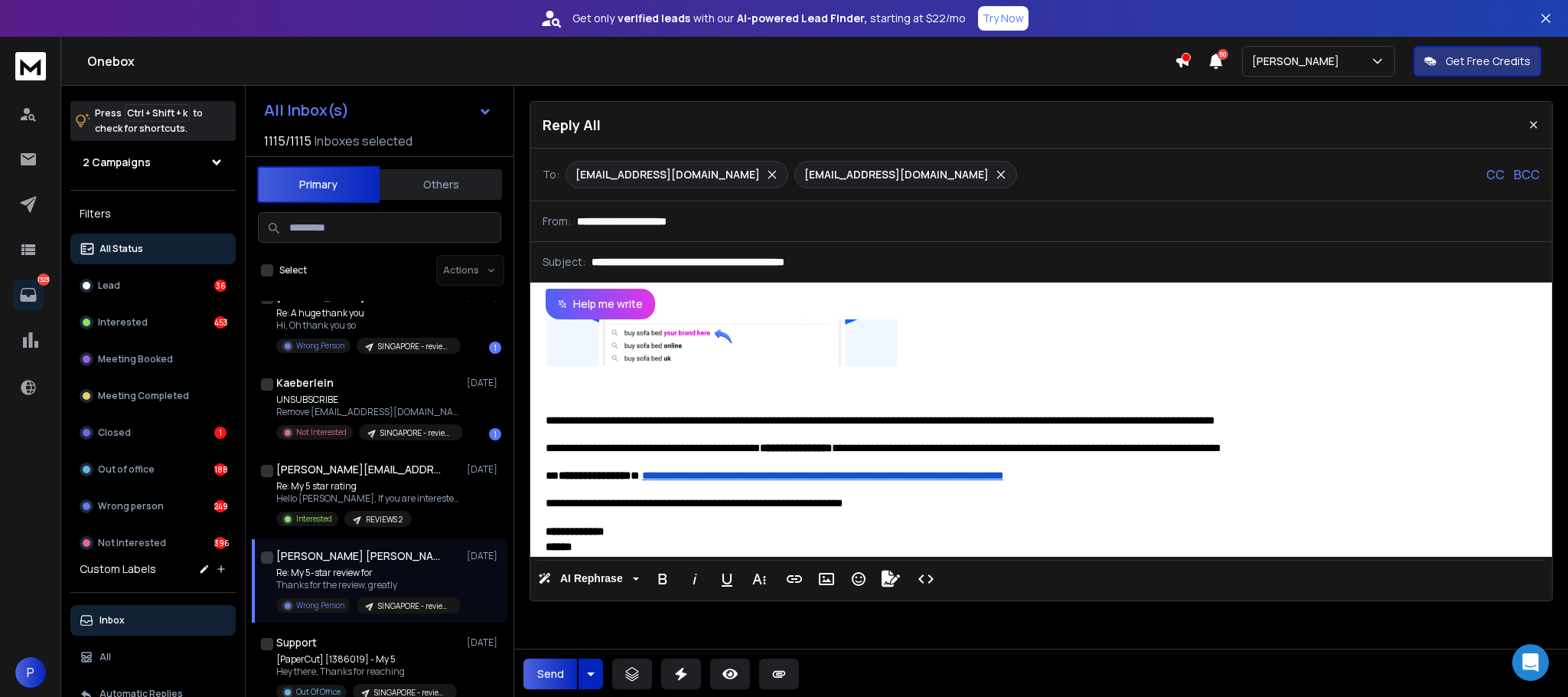
scroll to position [403, 0]
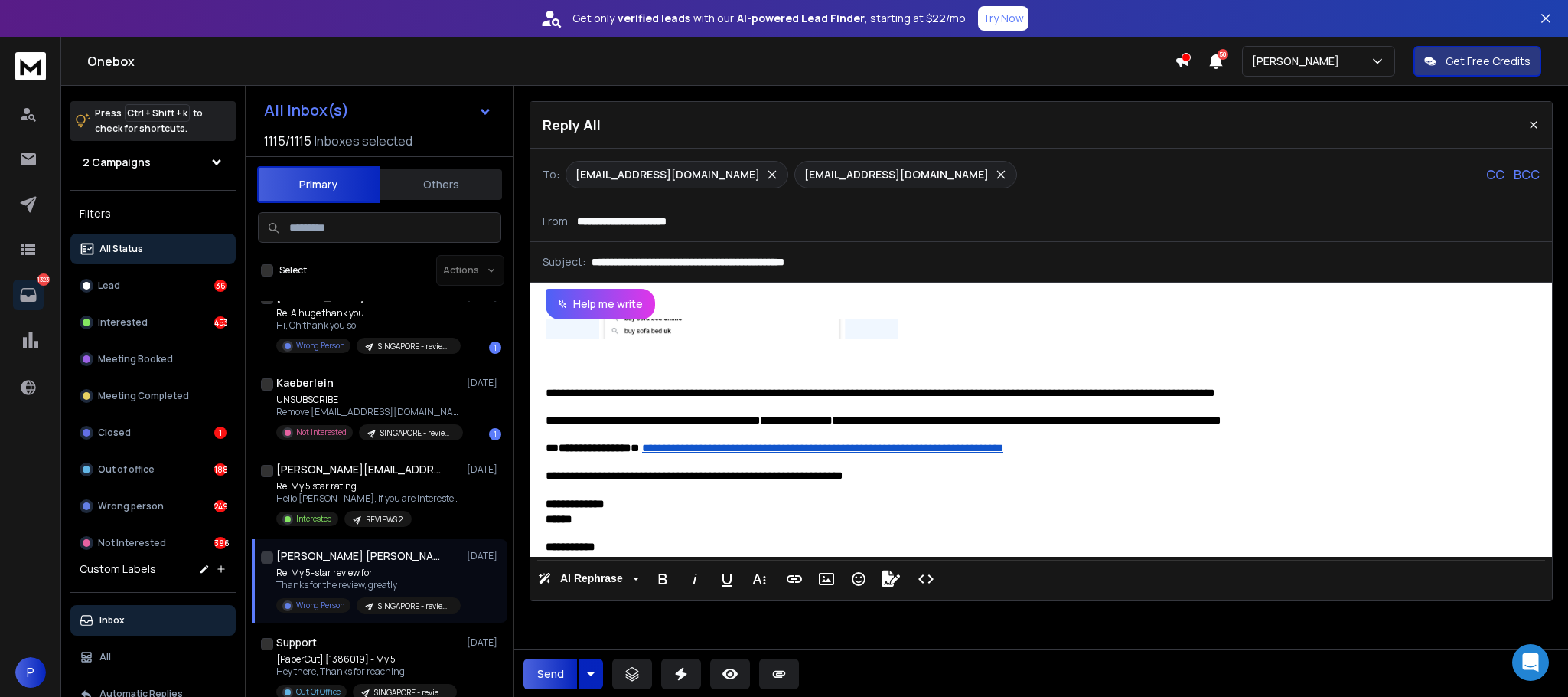
click at [570, 517] on span "******" at bounding box center [558, 518] width 26 height 10
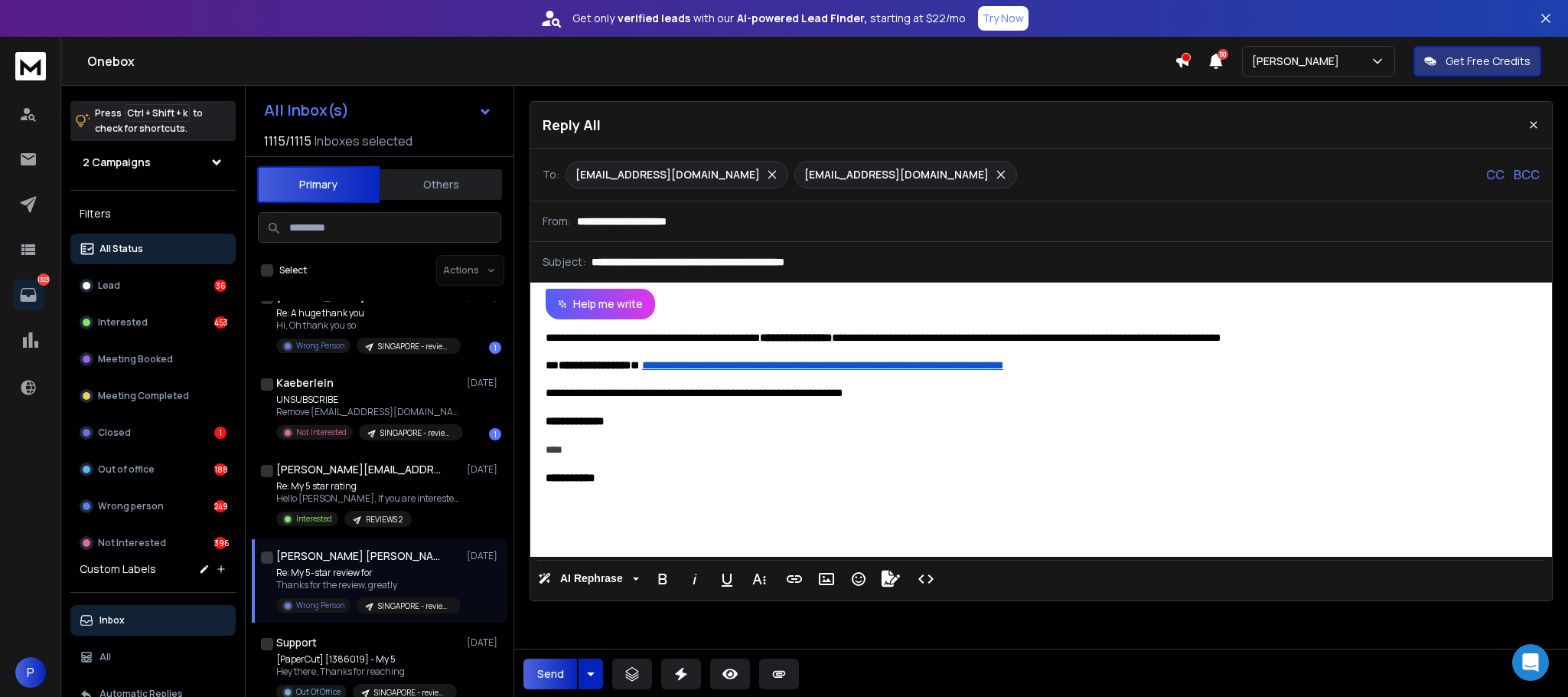
scroll to position [494, 0]
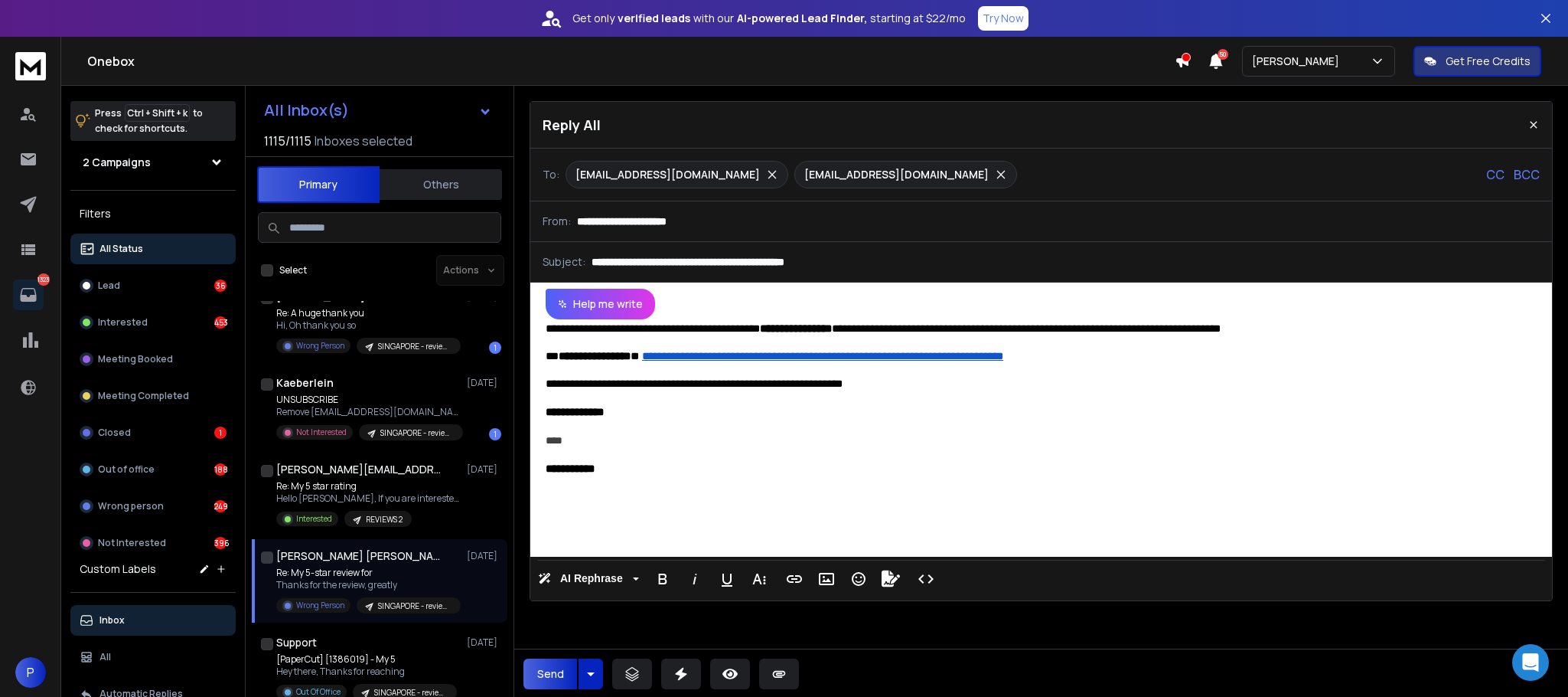
click at [538, 679] on button "Send" at bounding box center [550, 673] width 53 height 31
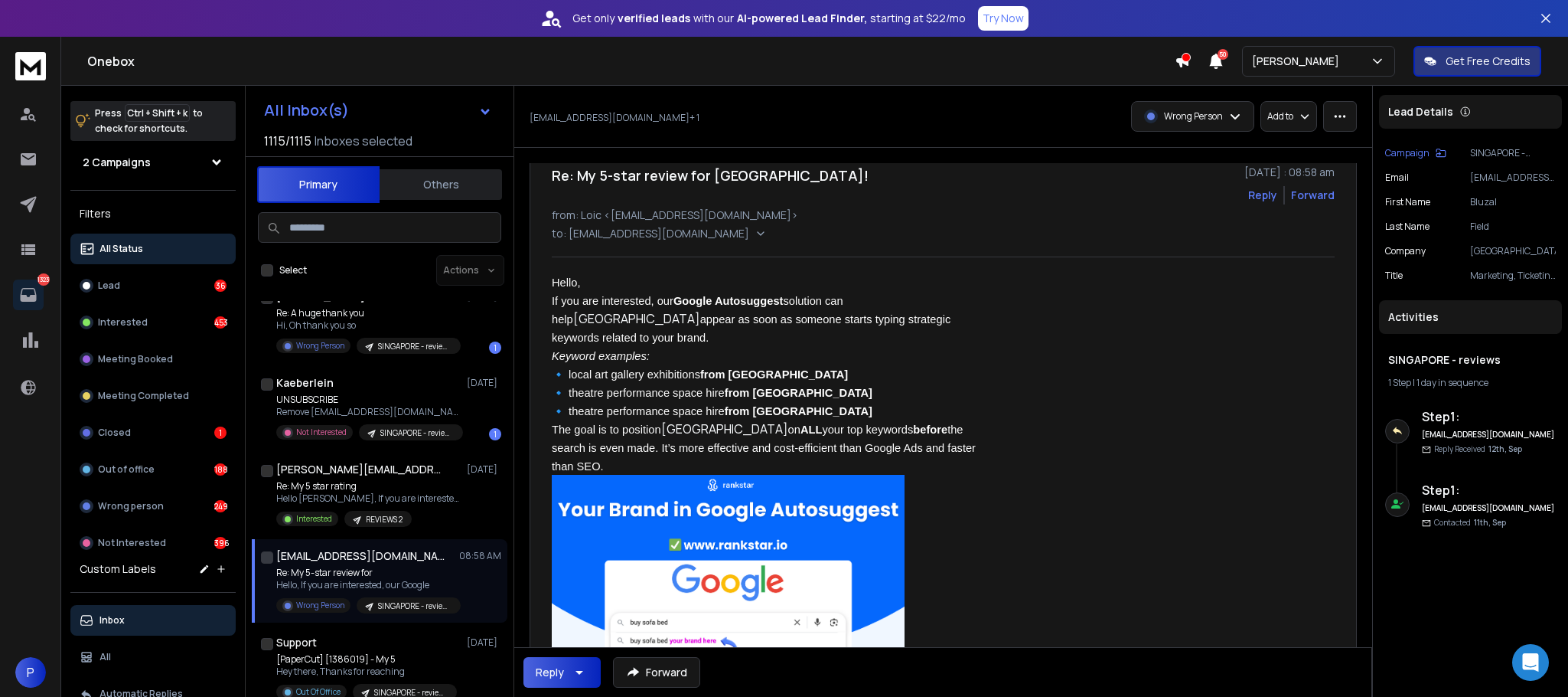
scroll to position [0, 0]
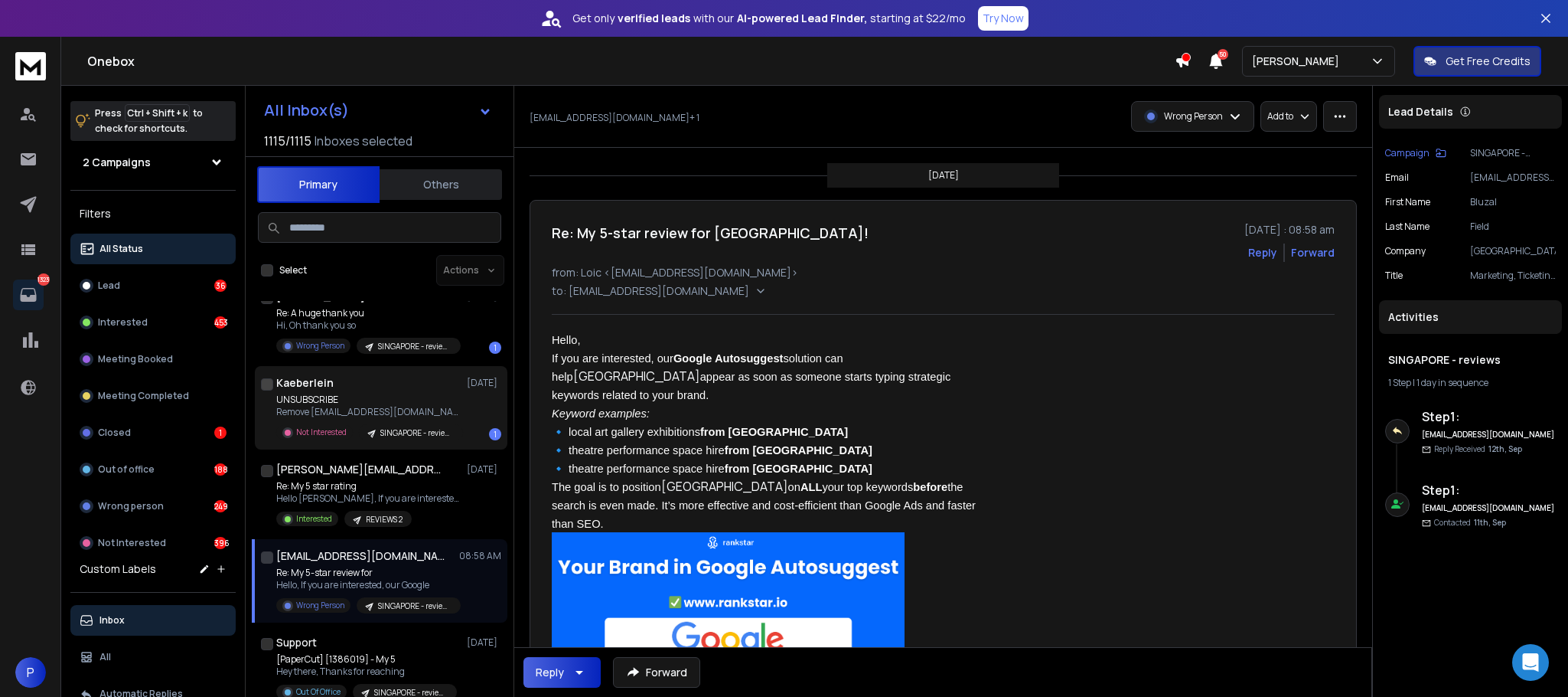
click at [430, 390] on div "Kaeberlein [DATE] UNSUBSCRIBE Remove [PERSON_NAME][EMAIL_ADDRESS][DOMAIN_NAME] …" at bounding box center [388, 408] width 225 height 65
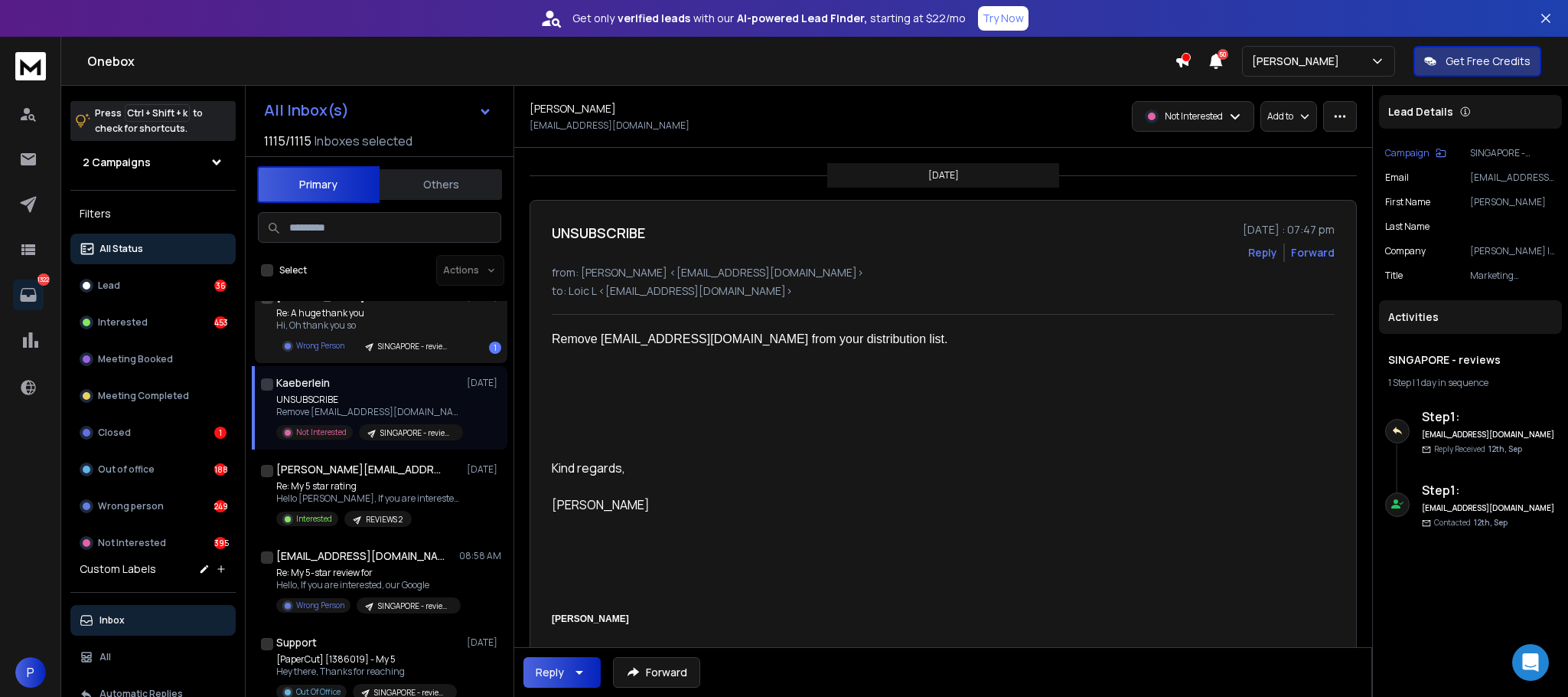
click at [450, 327] on p "Hi, Oh thank you so" at bounding box center [368, 325] width 183 height 12
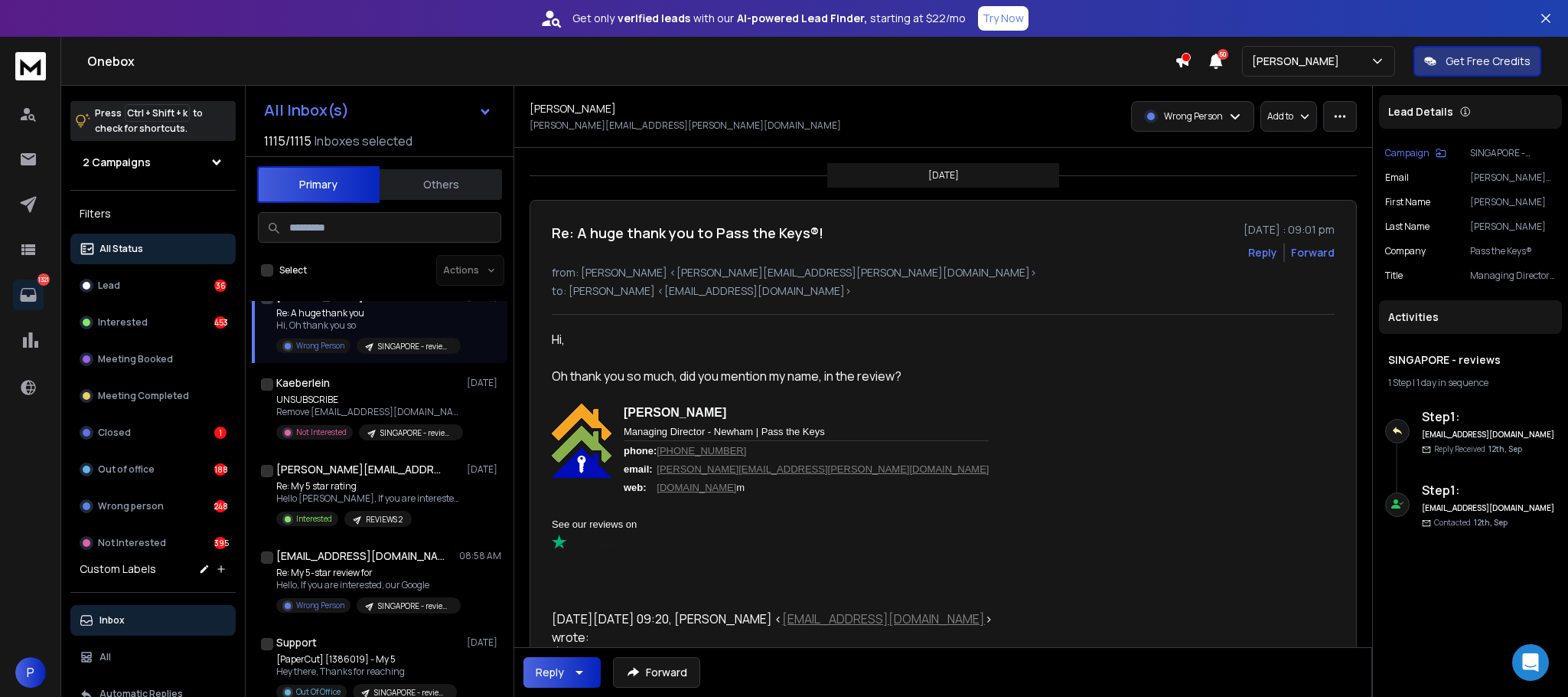
click at [508, 375] on div "[PERSON_NAME] 08:18 AM Réponse automatique : [EXTERNAL] Thank you ﻿ ﻿ ﻿ ﻿Bonjou…" at bounding box center [379, 559] width 268 height 515
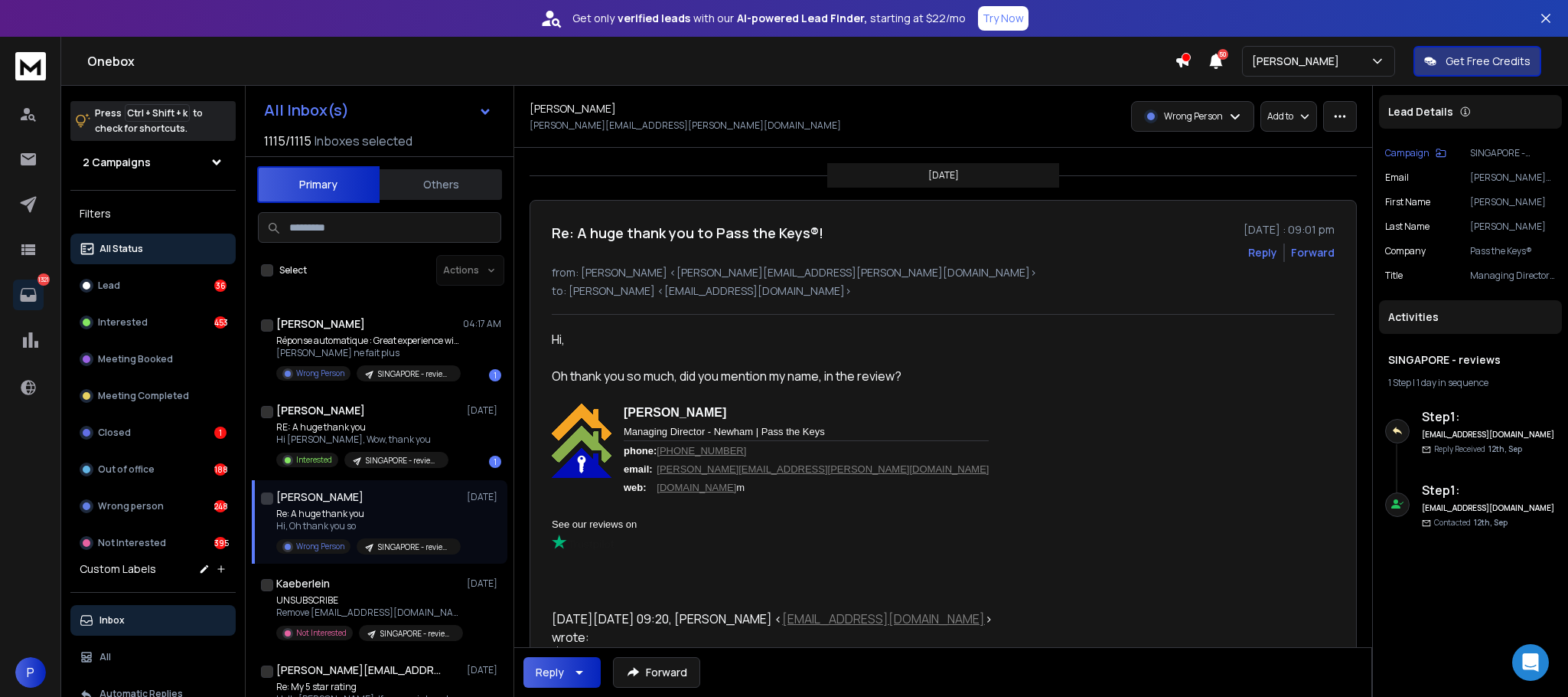
scroll to position [150, 0]
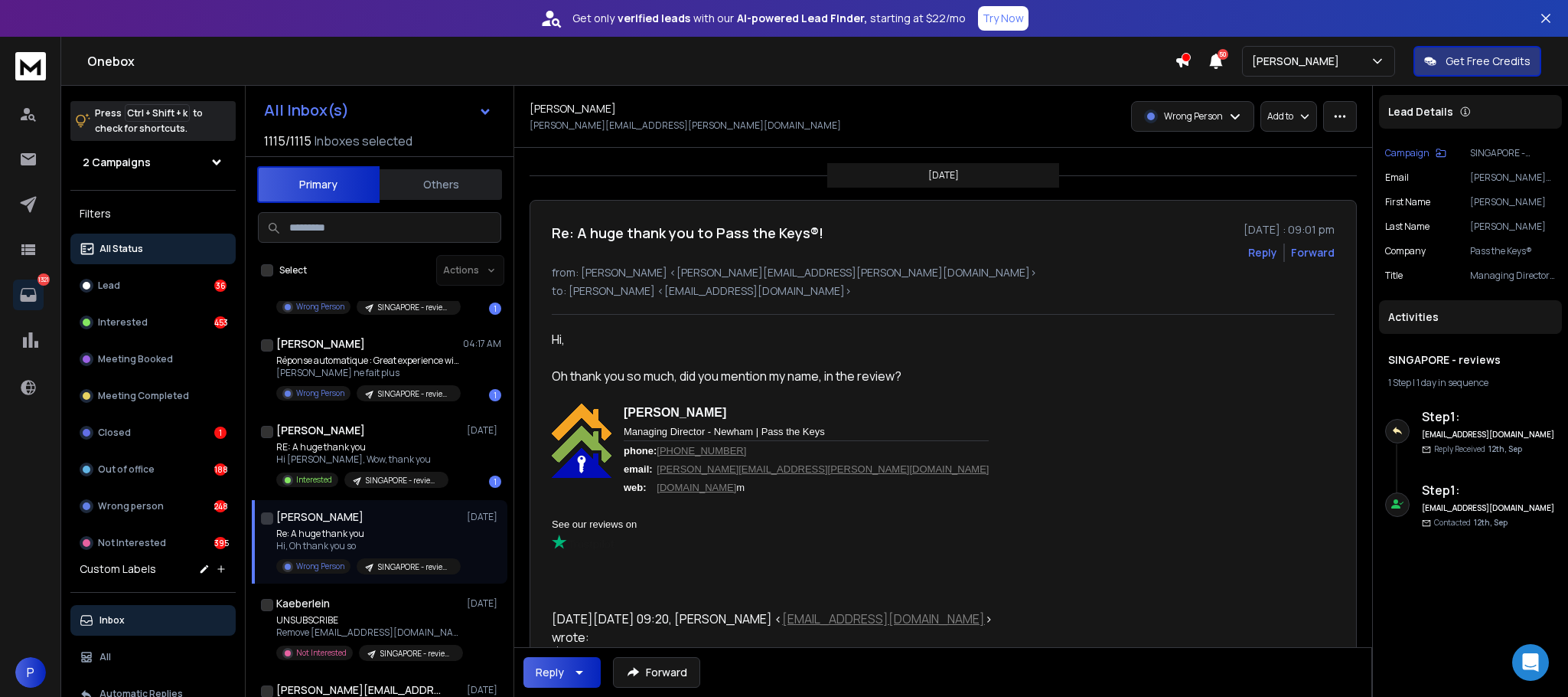
click at [1522, 249] on p "Pass the Keys®" at bounding box center [1513, 250] width 86 height 12
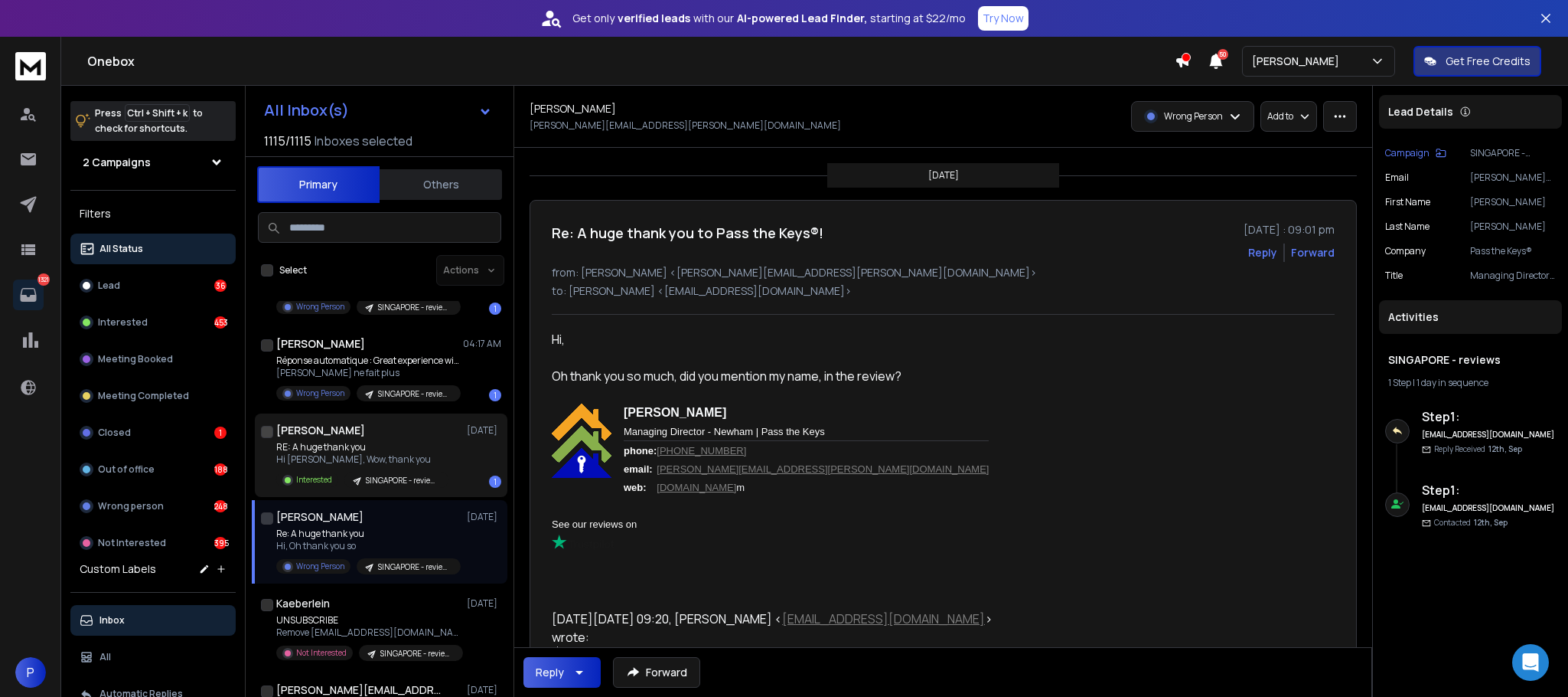
click at [462, 439] on div "[PERSON_NAME] [DATE] RE: A huge thank you Hi [PERSON_NAME], Wow, thank you Inte…" at bounding box center [388, 455] width 225 height 65
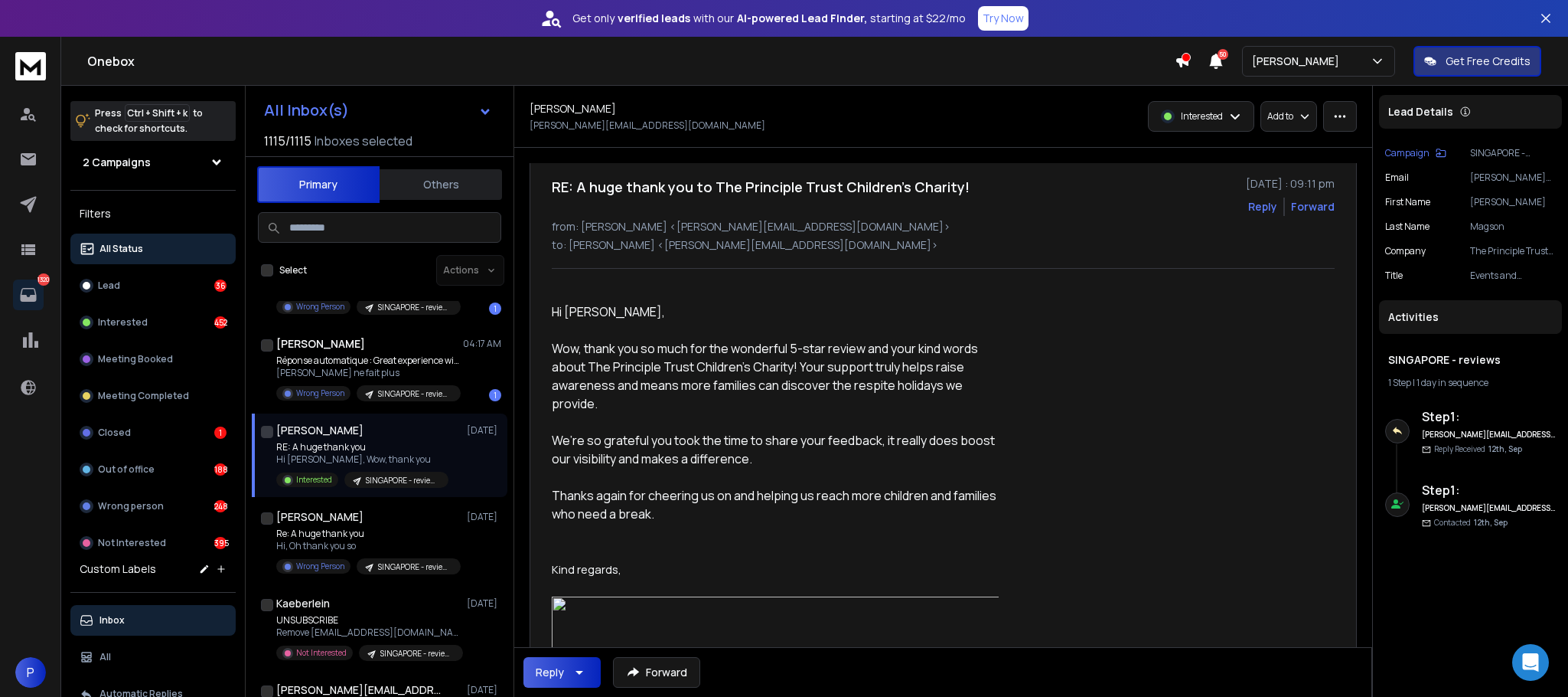
scroll to position [72, 0]
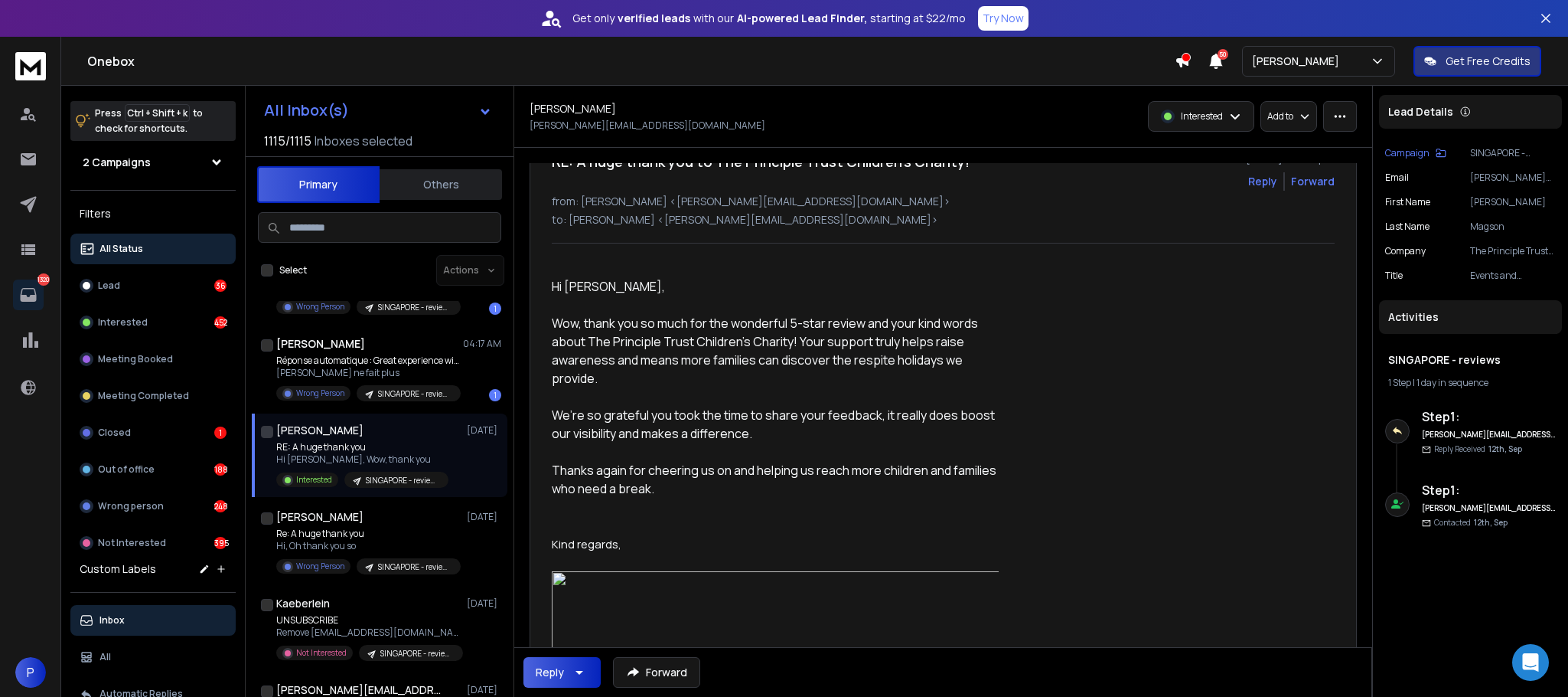
click at [771, 323] on p "Wow, thank you so much for the wonderful 5-star review and your kind words abou…" at bounding box center [775, 350] width 447 height 73
click at [744, 324] on p "Wow, thank you so much for the wonderful 5-star review and your kind words abou…" at bounding box center [775, 350] width 447 height 73
click at [751, 341] on p "Wow, thank you so much for the wonderful 5-star review and your kind words abou…" at bounding box center [775, 350] width 447 height 73
click at [751, 345] on p "Wow, thank you so much for the wonderful 5-star review and your kind words abou…" at bounding box center [775, 350] width 447 height 73
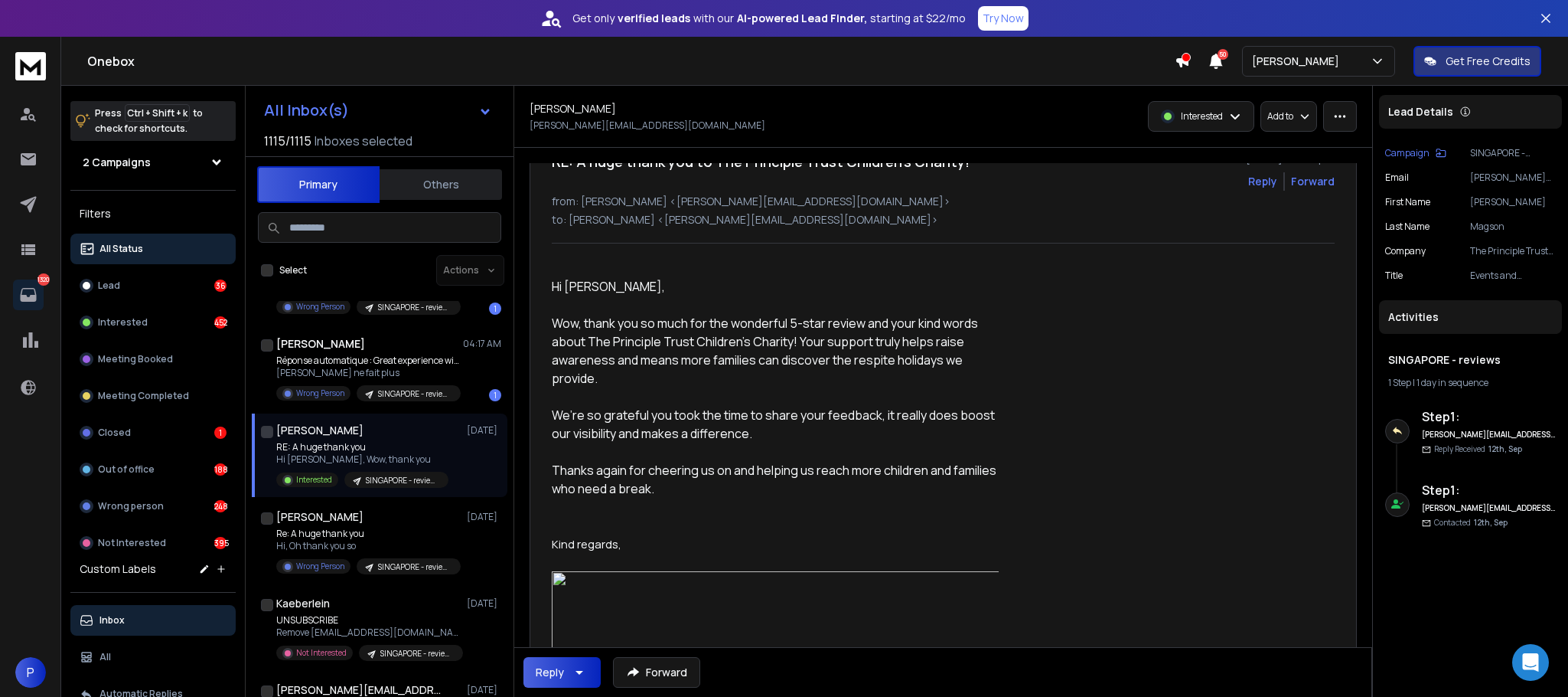
click at [751, 349] on p "Wow, thank you so much for the wonderful 5-star review and your kind words abou…" at bounding box center [775, 350] width 447 height 73
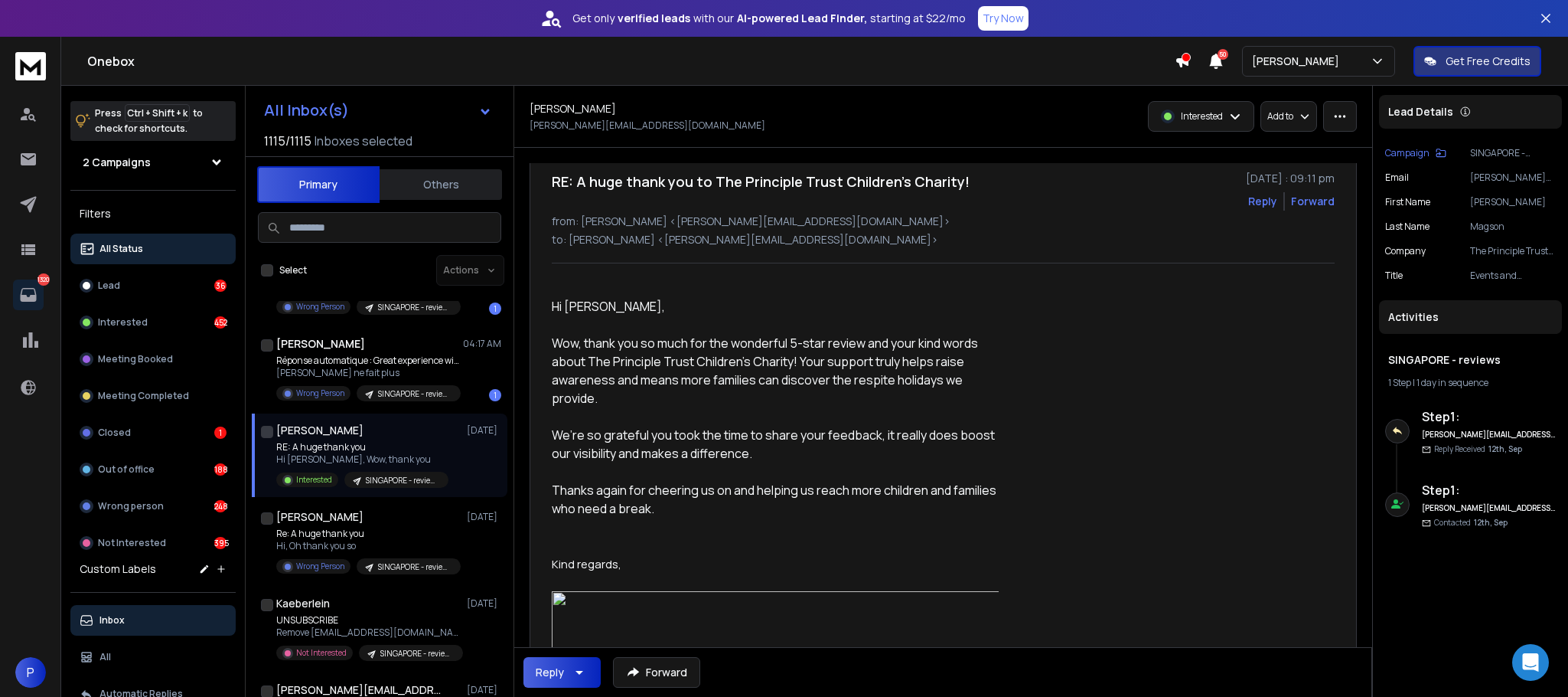
scroll to position [35, 0]
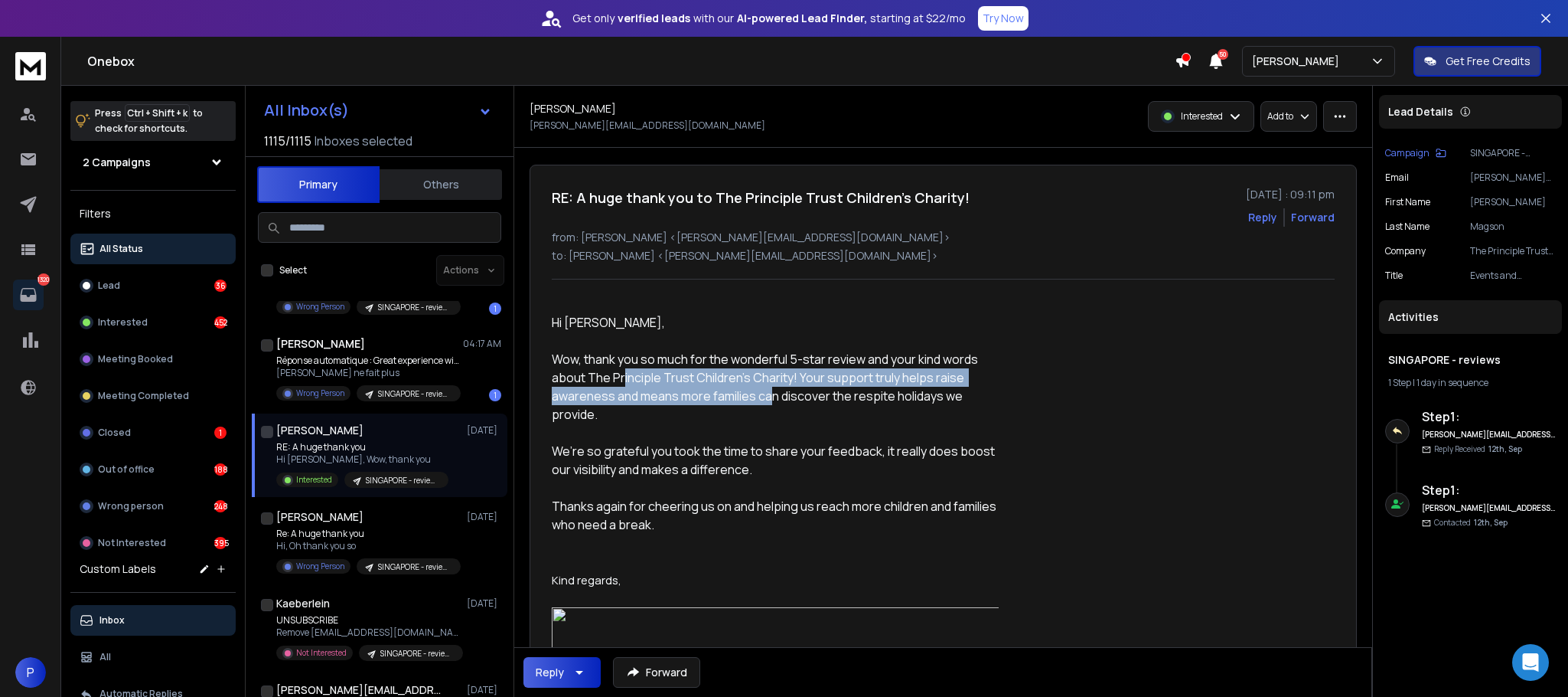
drag, startPoint x: 624, startPoint y: 370, endPoint x: 771, endPoint y: 393, distance: 148.8
click at [771, 393] on p "Wow, thank you so much for the wonderful 5-star review and your kind words abou…" at bounding box center [775, 386] width 447 height 73
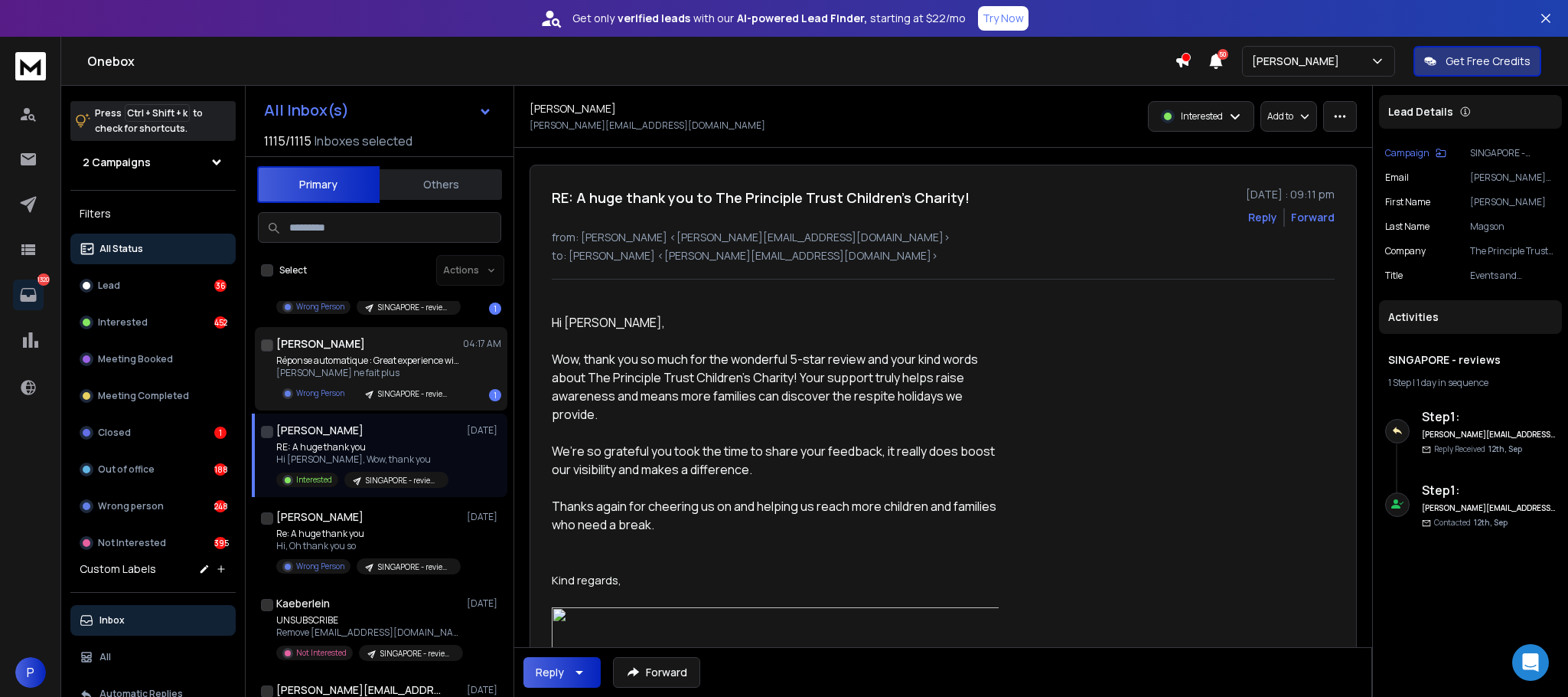
click at [411, 374] on p "[PERSON_NAME] ne fait plus" at bounding box center [368, 372] width 183 height 12
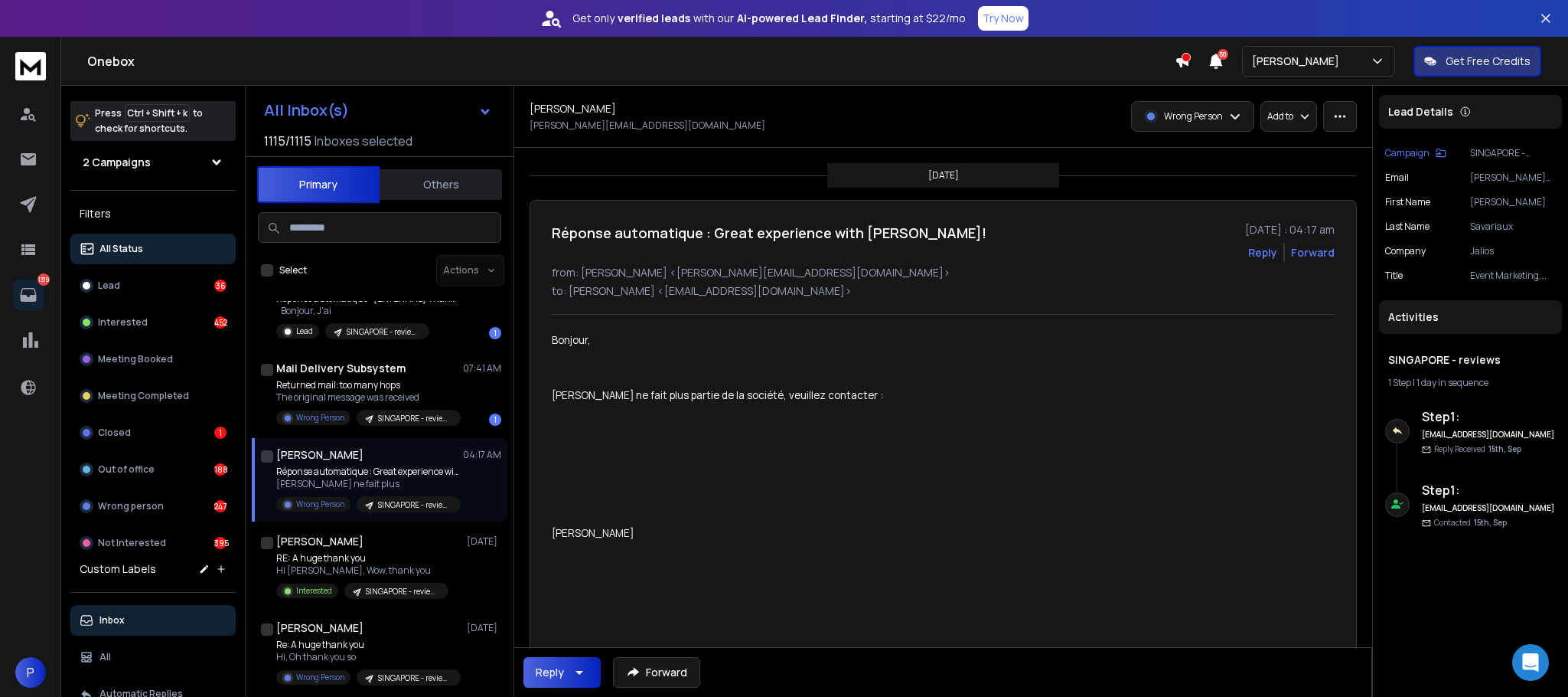
scroll to position [21, 0]
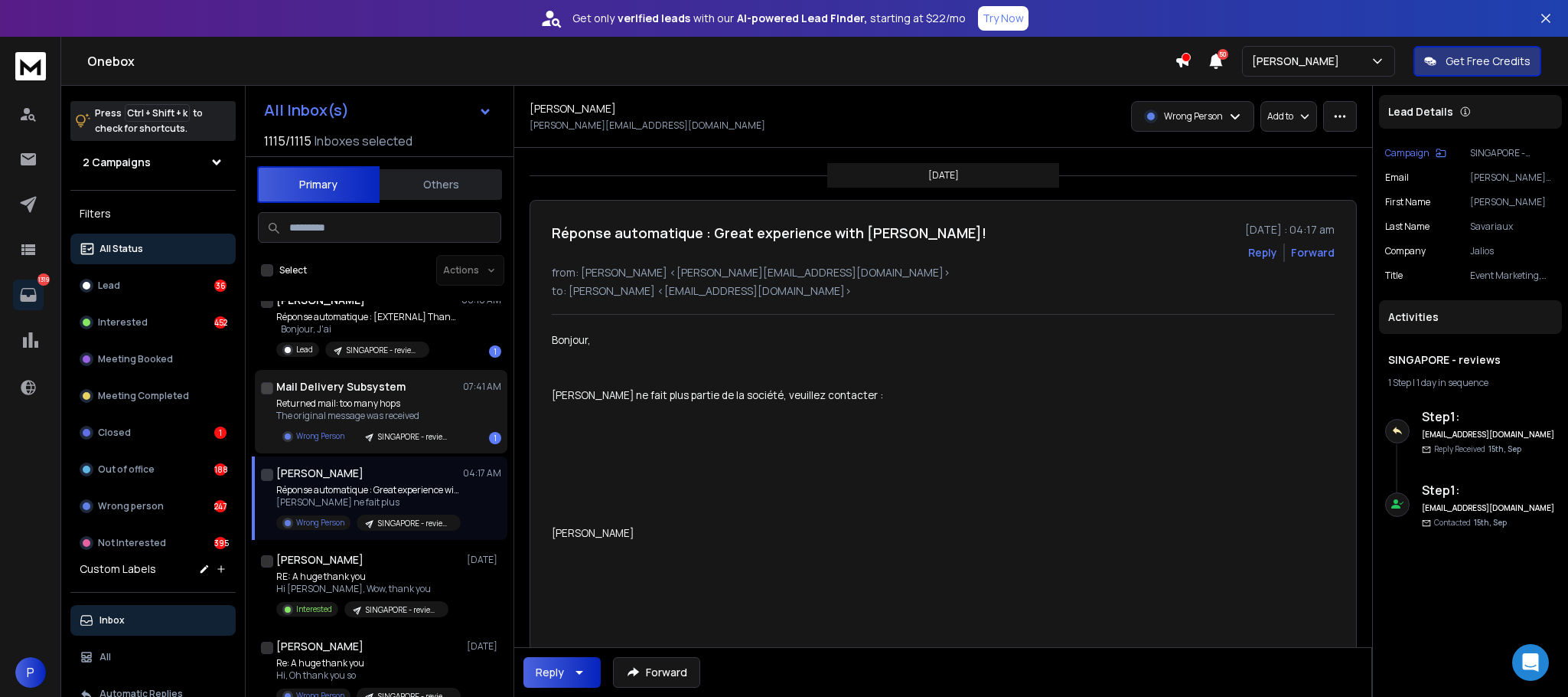
click at [459, 411] on p "The original message was received" at bounding box center [368, 415] width 183 height 12
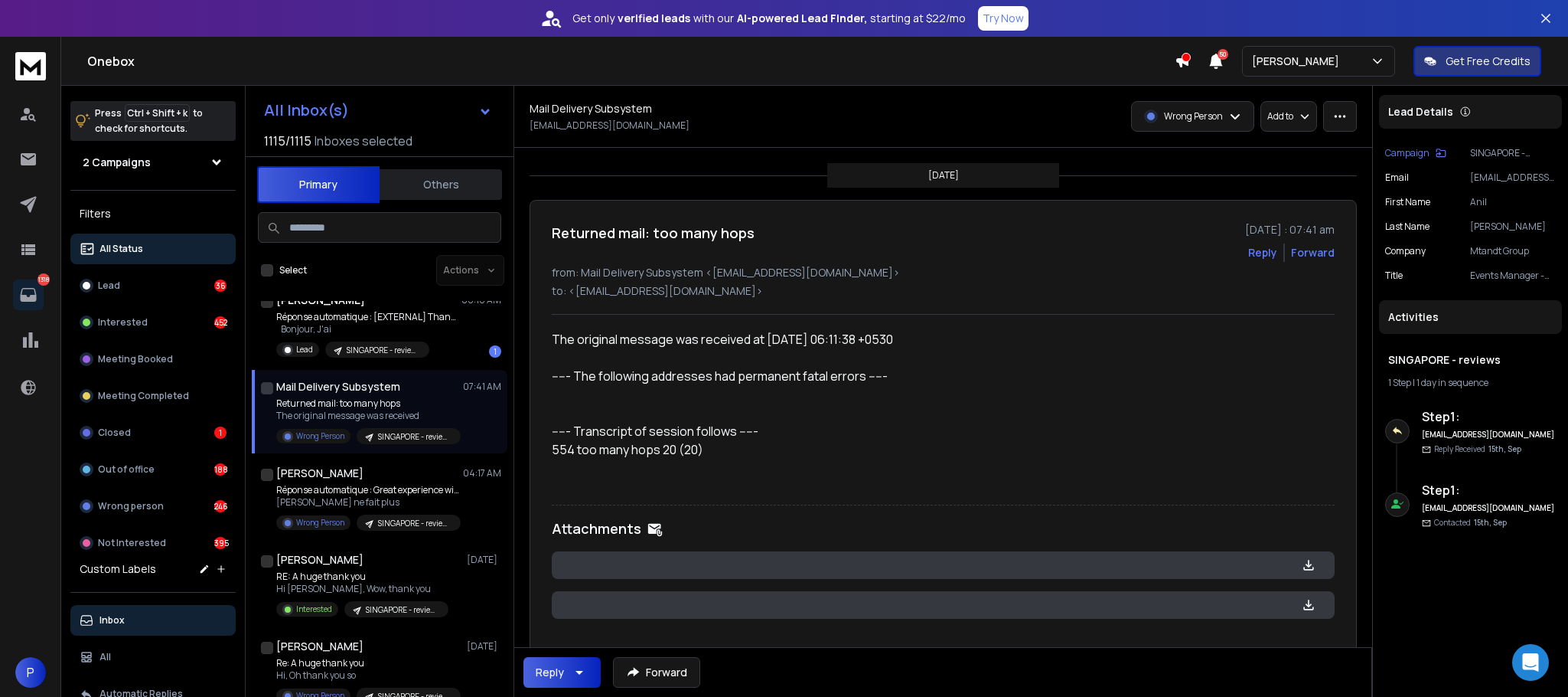
click at [505, 338] on div "[PERSON_NAME] 08:18 AM Réponse automatique : [EXTERNAL] Thank you ﻿ ﻿ ﻿ ﻿Bonjou…" at bounding box center [379, 559] width 268 height 515
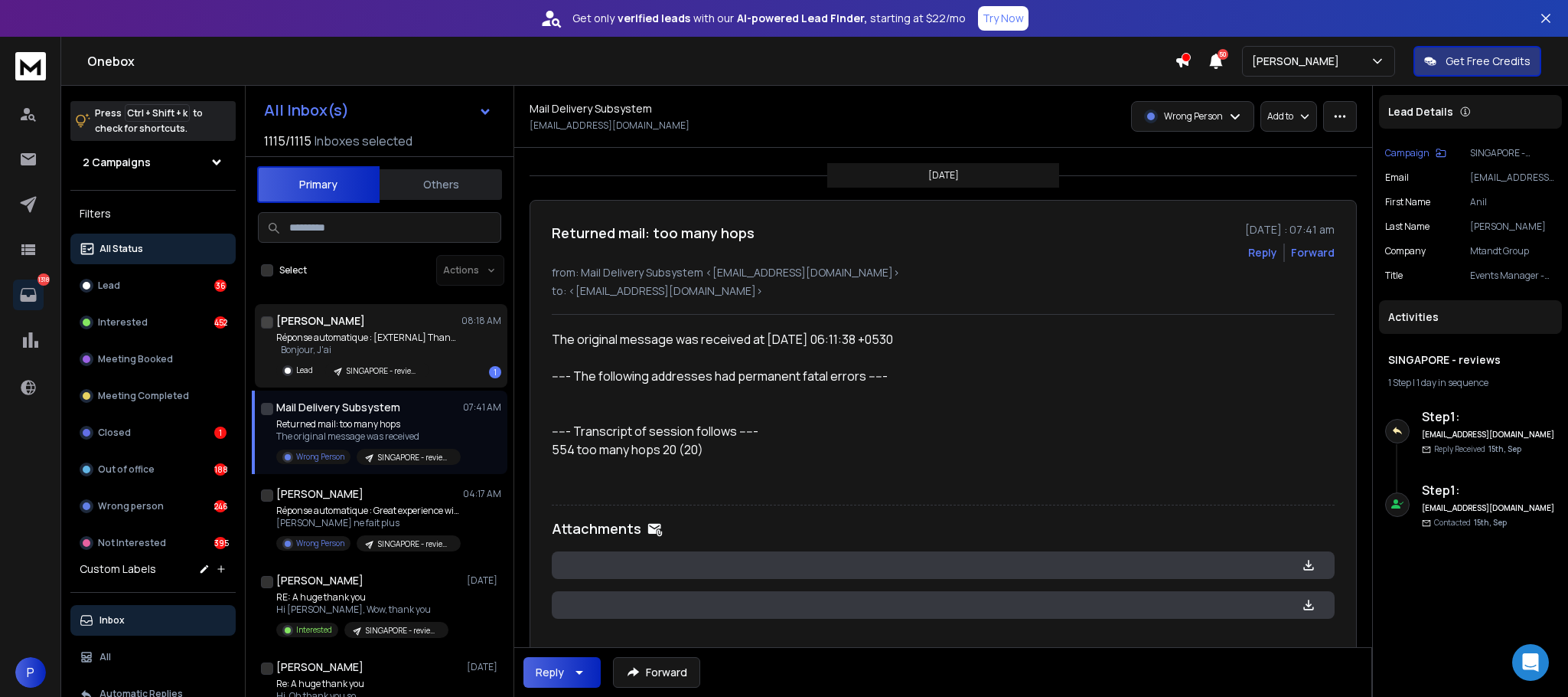
click at [476, 328] on div "[PERSON_NAME] 08:18 AM Réponse automatique : [EXTERNAL] Thank you ﻿ ﻿ ﻿ ﻿Bonjou…" at bounding box center [388, 346] width 225 height 65
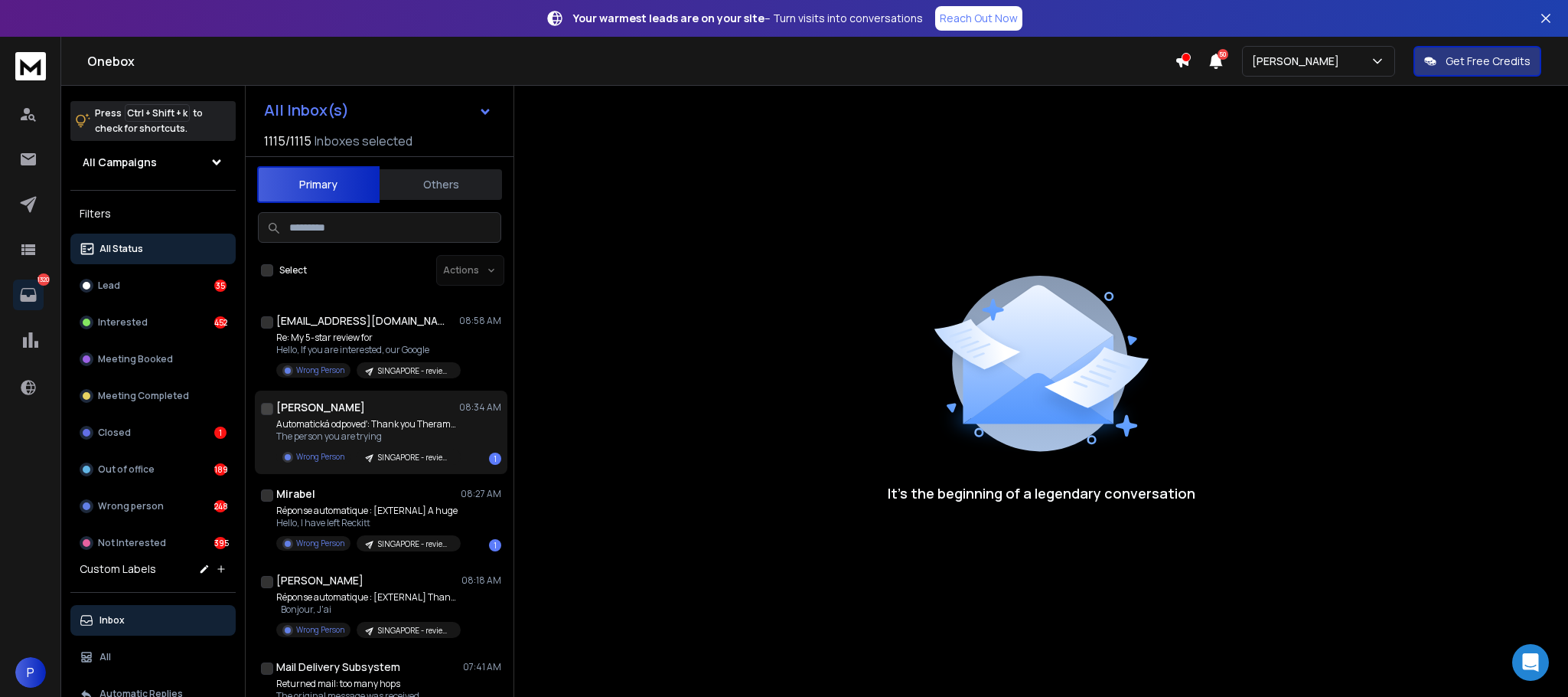
click at [465, 455] on div "Automatická odpoveď: Thank you Theramex! The person you are trying Wrong Person…" at bounding box center [388, 441] width 225 height 47
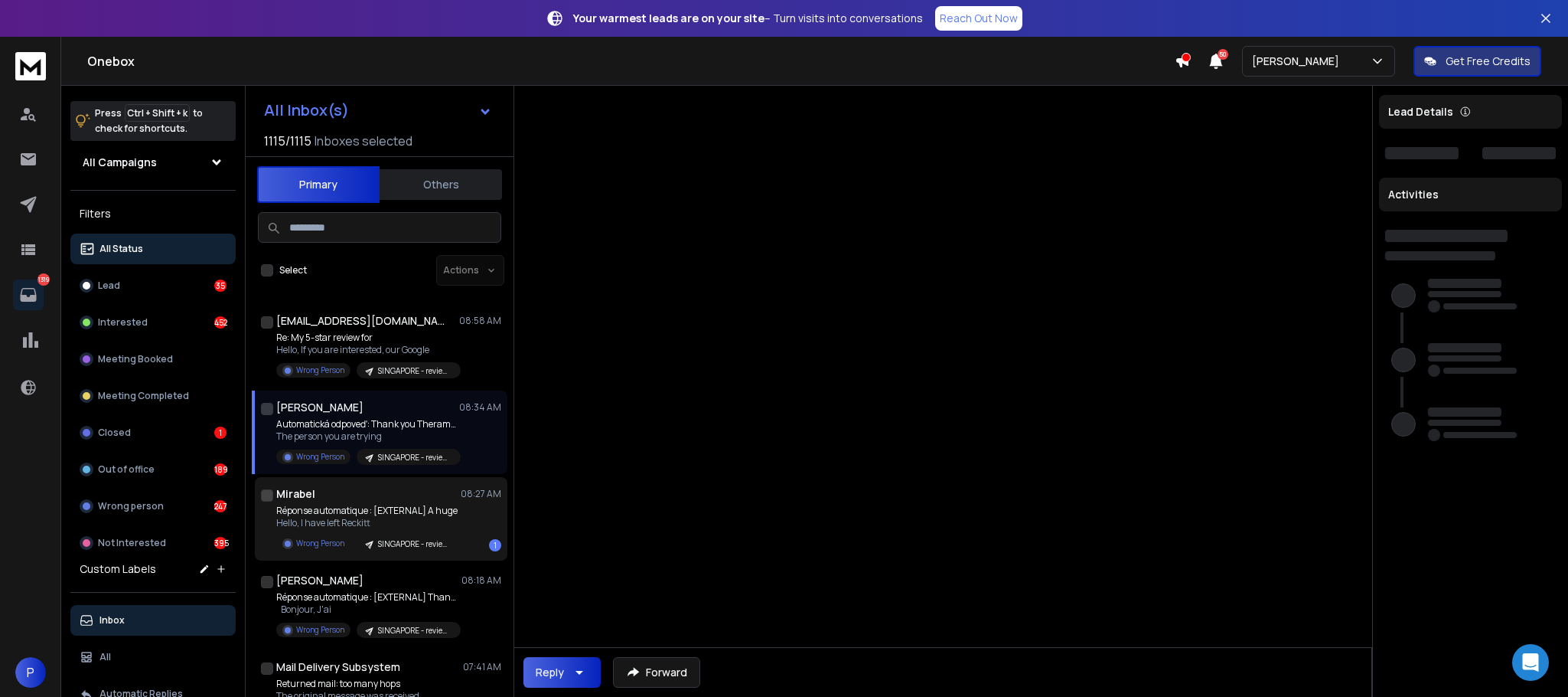
click at [452, 532] on div "Réponse automatique : [EXTERNAL] A huge Hello, I have left Reckitt Wrong Person…" at bounding box center [369, 528] width 184 height 47
